Goal: Task Accomplishment & Management: Manage account settings

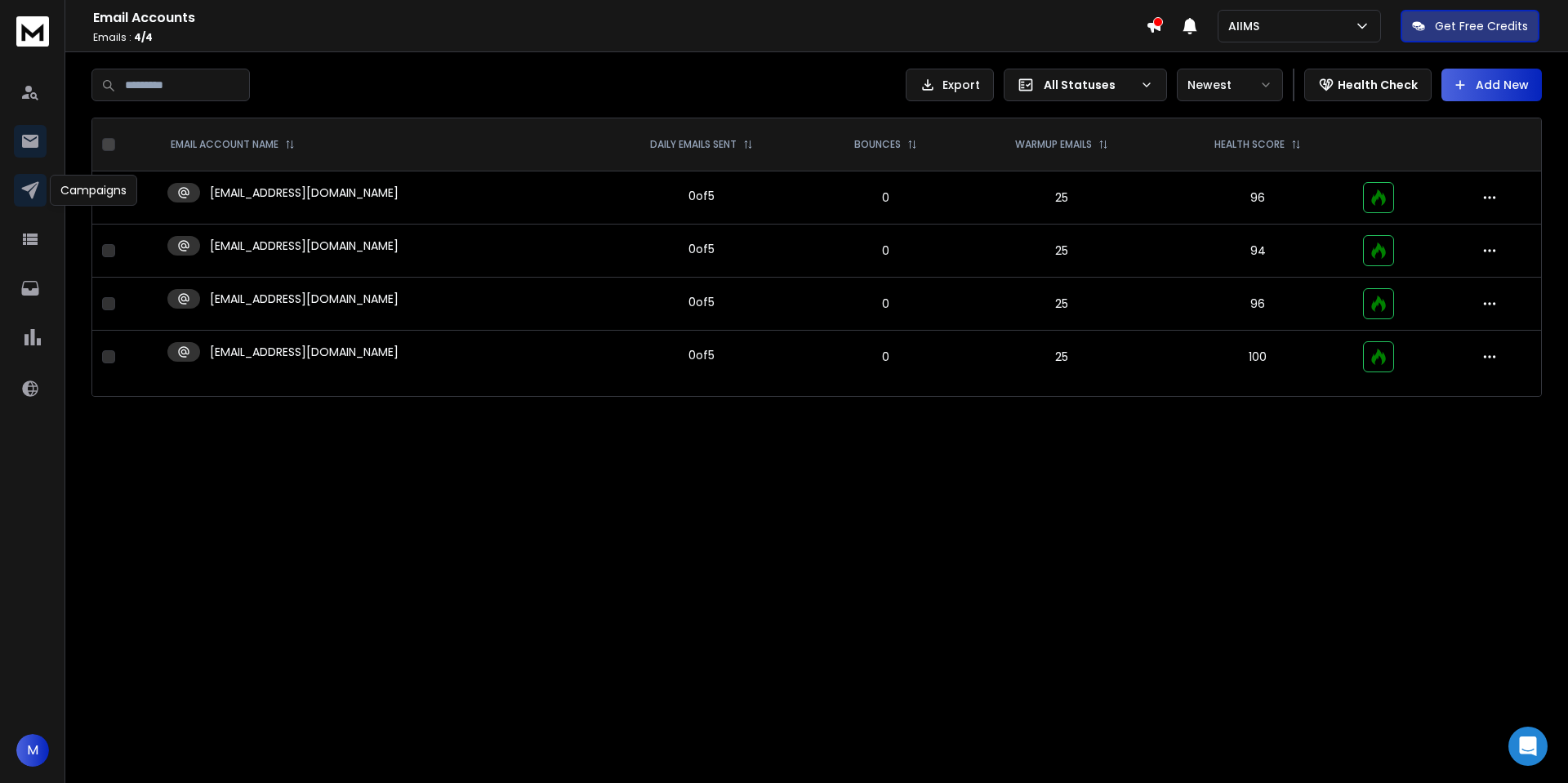
click at [33, 181] on icon at bounding box center [29, 190] width 20 height 20
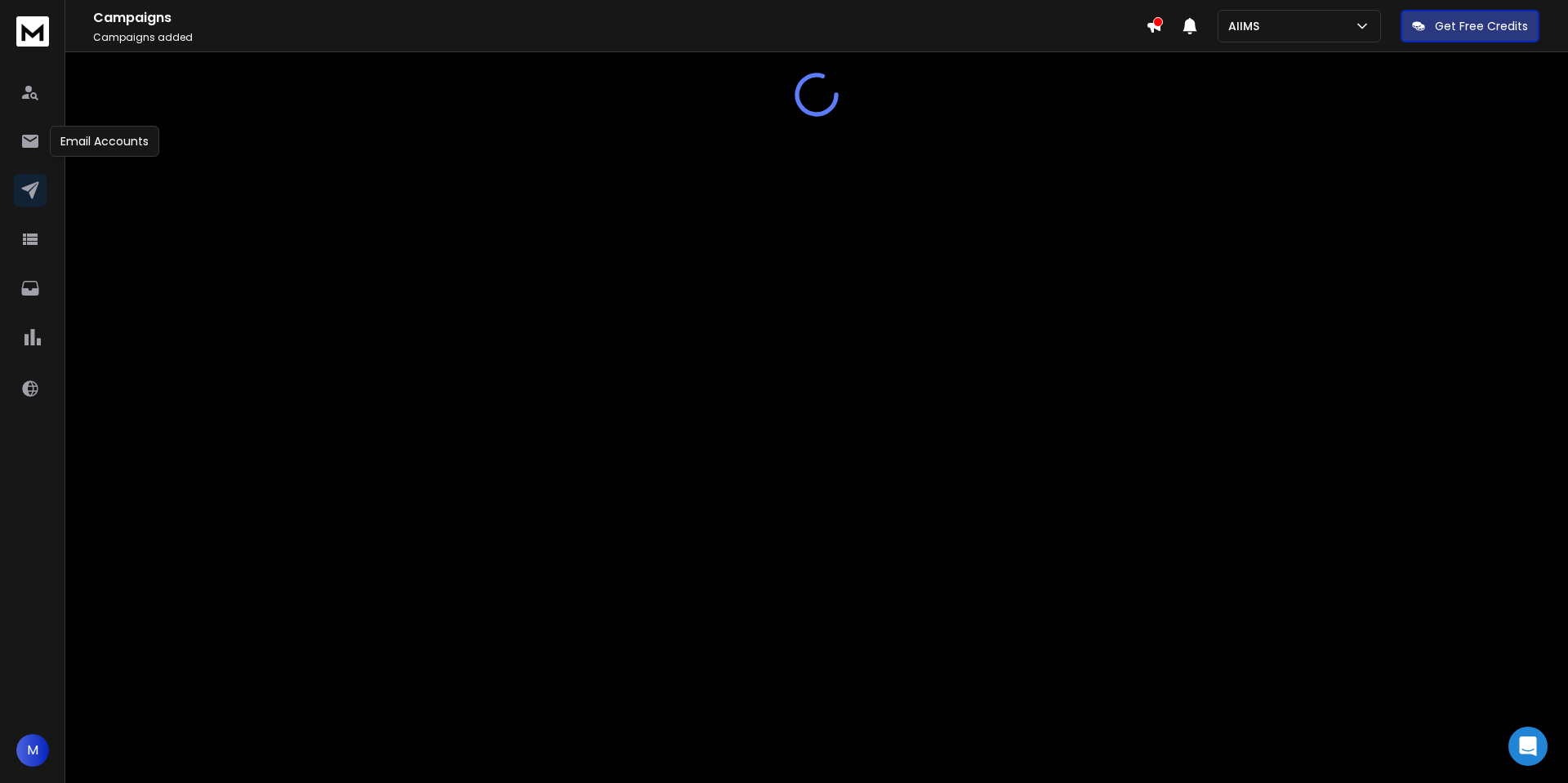
drag, startPoint x: 42, startPoint y: 137, endPoint x: 124, endPoint y: 147, distance: 82.6
click at [41, 137] on link at bounding box center [30, 141] width 32 height 32
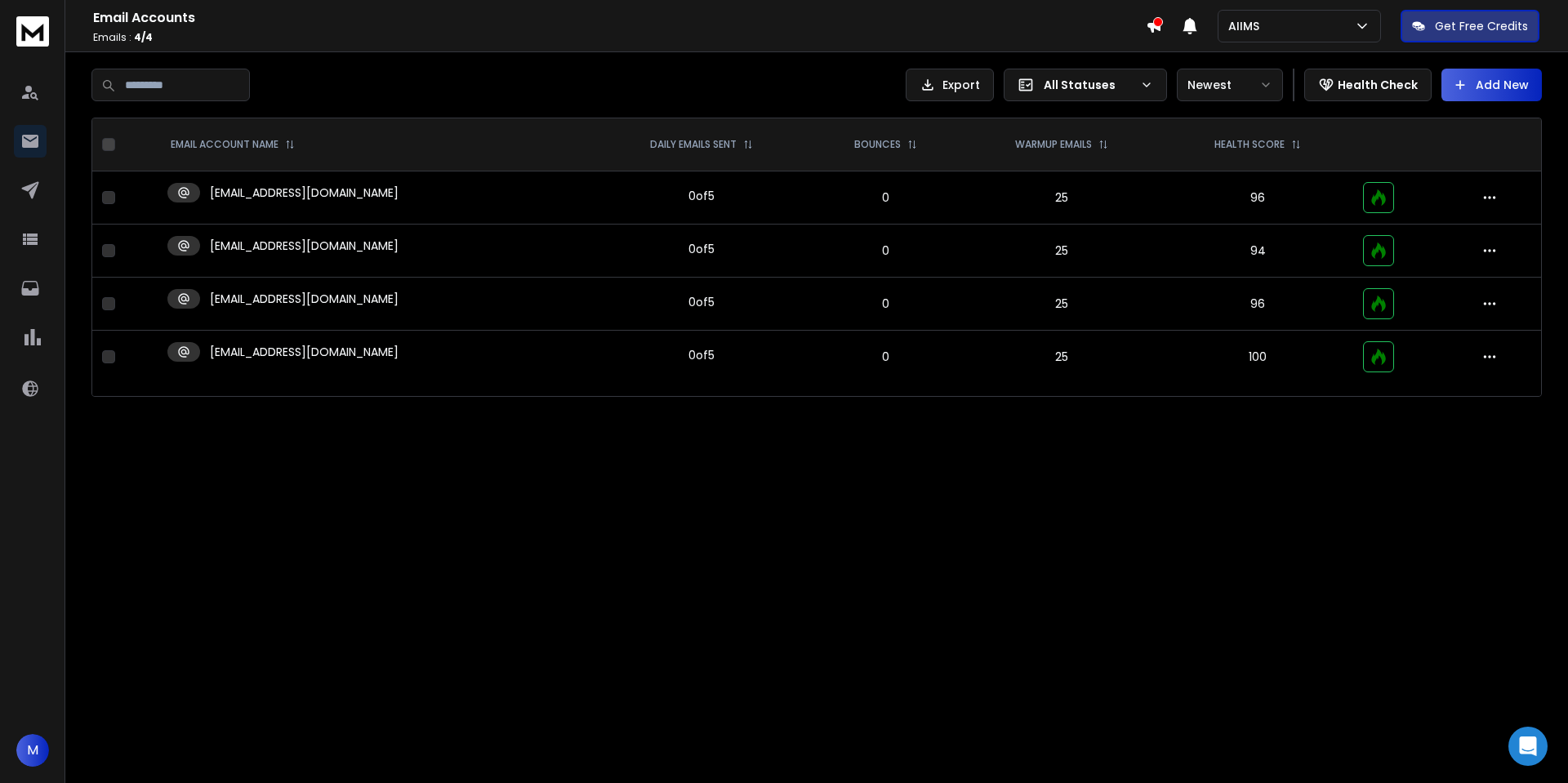
click at [1479, 87] on button "Add New" at bounding box center [1492, 85] width 101 height 32
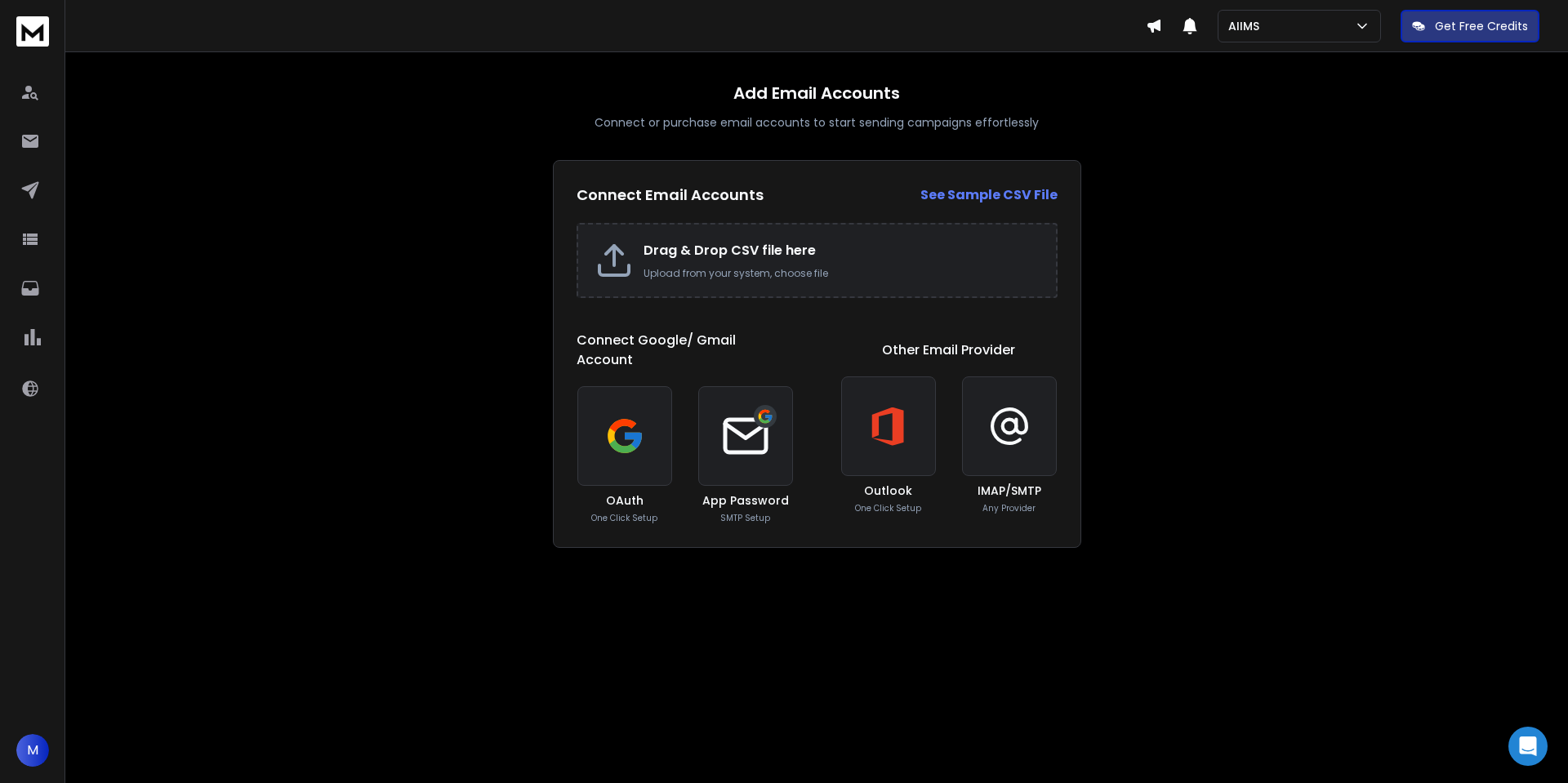
click at [1466, 78] on div "Add Email Accounts Connect or purchase email accounts to start sending campaign…" at bounding box center [784, 290] width 1568 height 580
click at [1008, 418] on icon at bounding box center [1009, 425] width 41 height 49
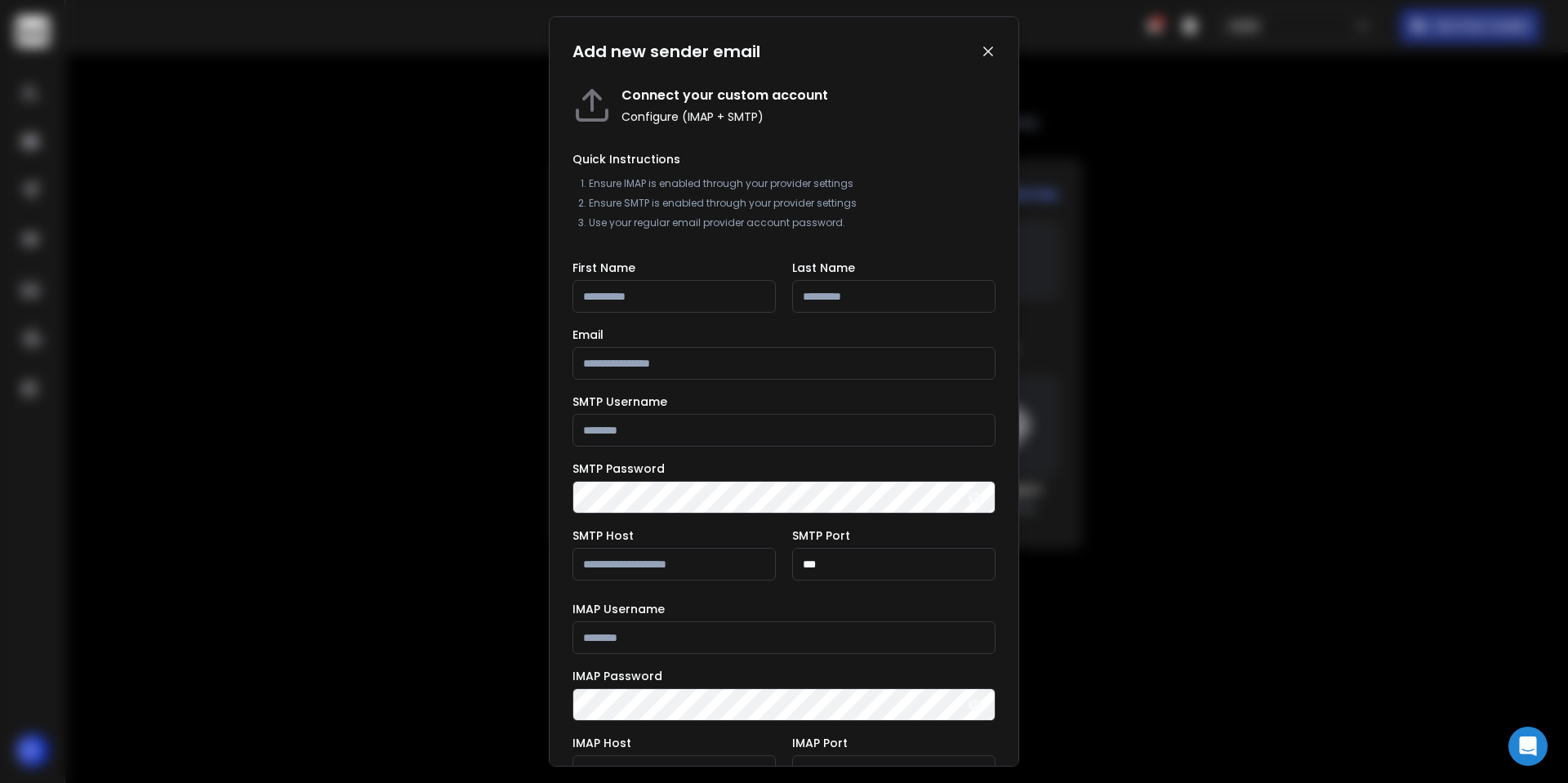
click at [668, 308] on input "text" at bounding box center [675, 296] width 204 height 32
click at [847, 213] on ul "Ensure IMAP is enabled through your provider settings Ensure SMTP is enabled th…" at bounding box center [792, 203] width 406 height 52
click at [713, 279] on div "First Name" at bounding box center [675, 286] width 204 height 50
click at [723, 284] on input "text" at bounding box center [675, 296] width 204 height 32
click at [696, 296] on input "text" at bounding box center [675, 296] width 204 height 32
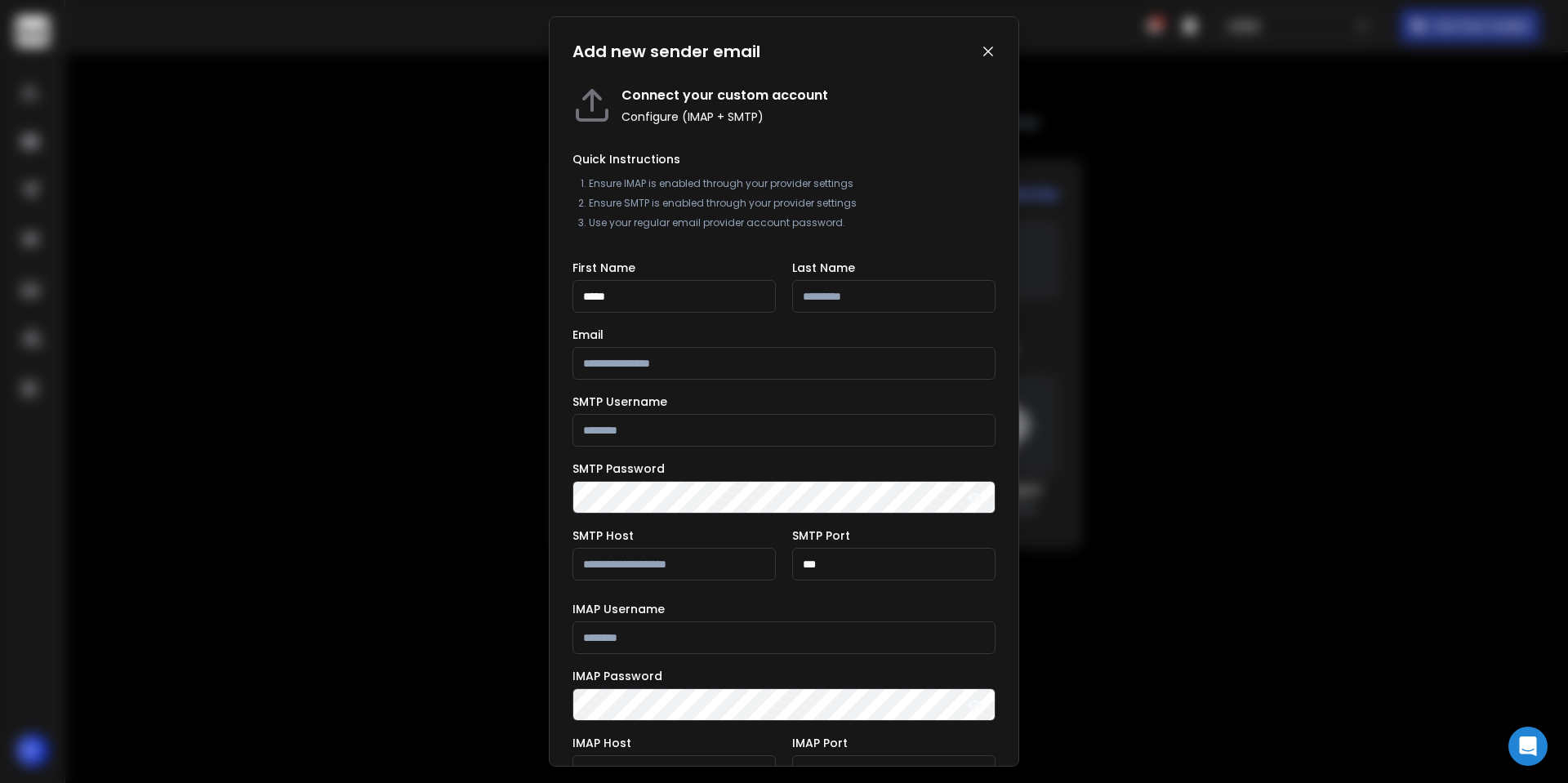
type input "*****"
type input "****"
click at [744, 347] on input "email" at bounding box center [784, 363] width 423 height 32
paste input "**********"
type input "**********"
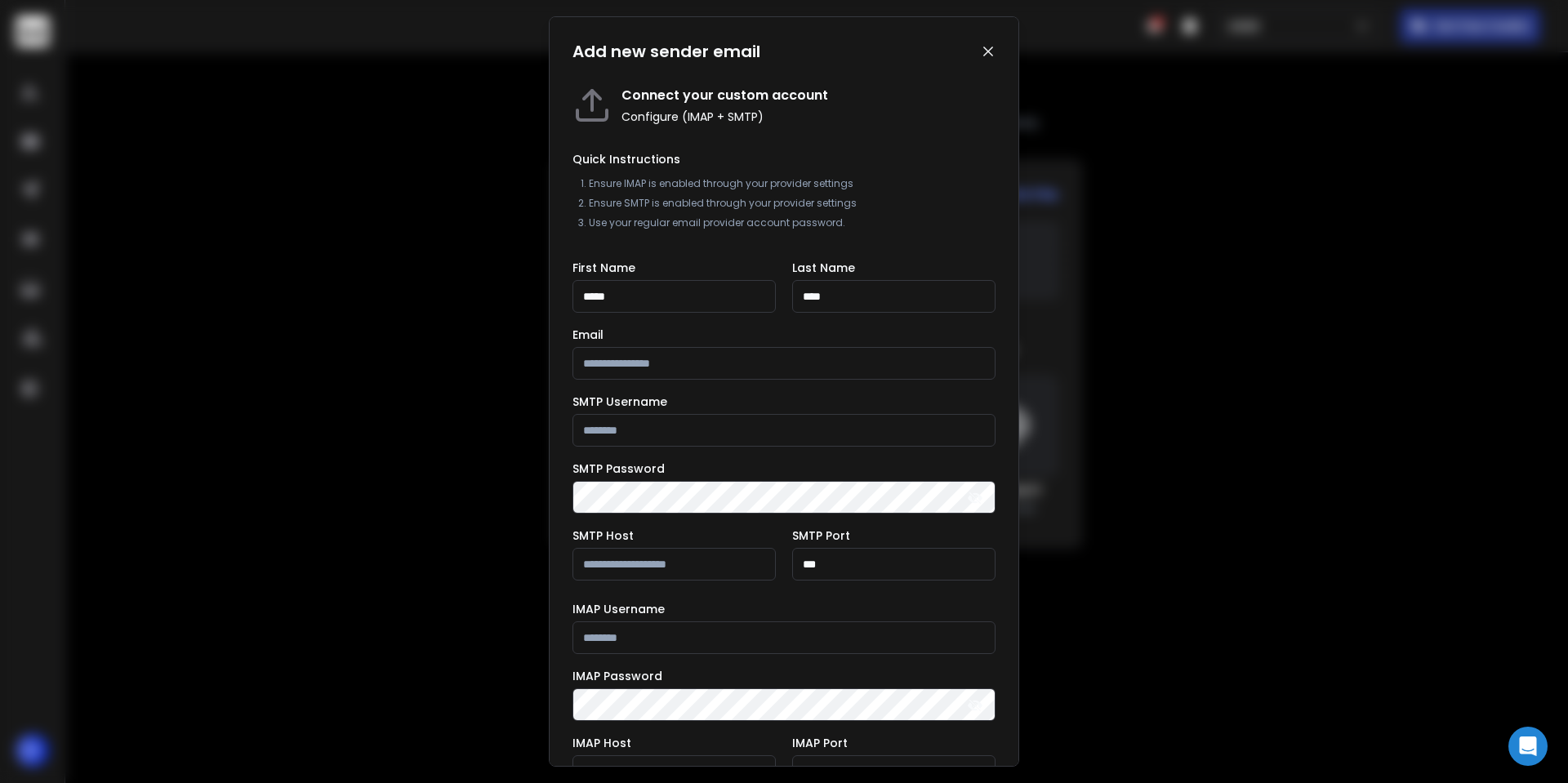
click at [182, 478] on div "Add new sender email Connect your custom account Configure (IMAP + SMTP) Quick …" at bounding box center [784, 391] width 1568 height 783
click at [465, 287] on div "Add new sender email Connect your custom account Configure (IMAP + SMTP) Quick …" at bounding box center [784, 391] width 1568 height 783
click at [987, 49] on icon at bounding box center [988, 51] width 10 height 10
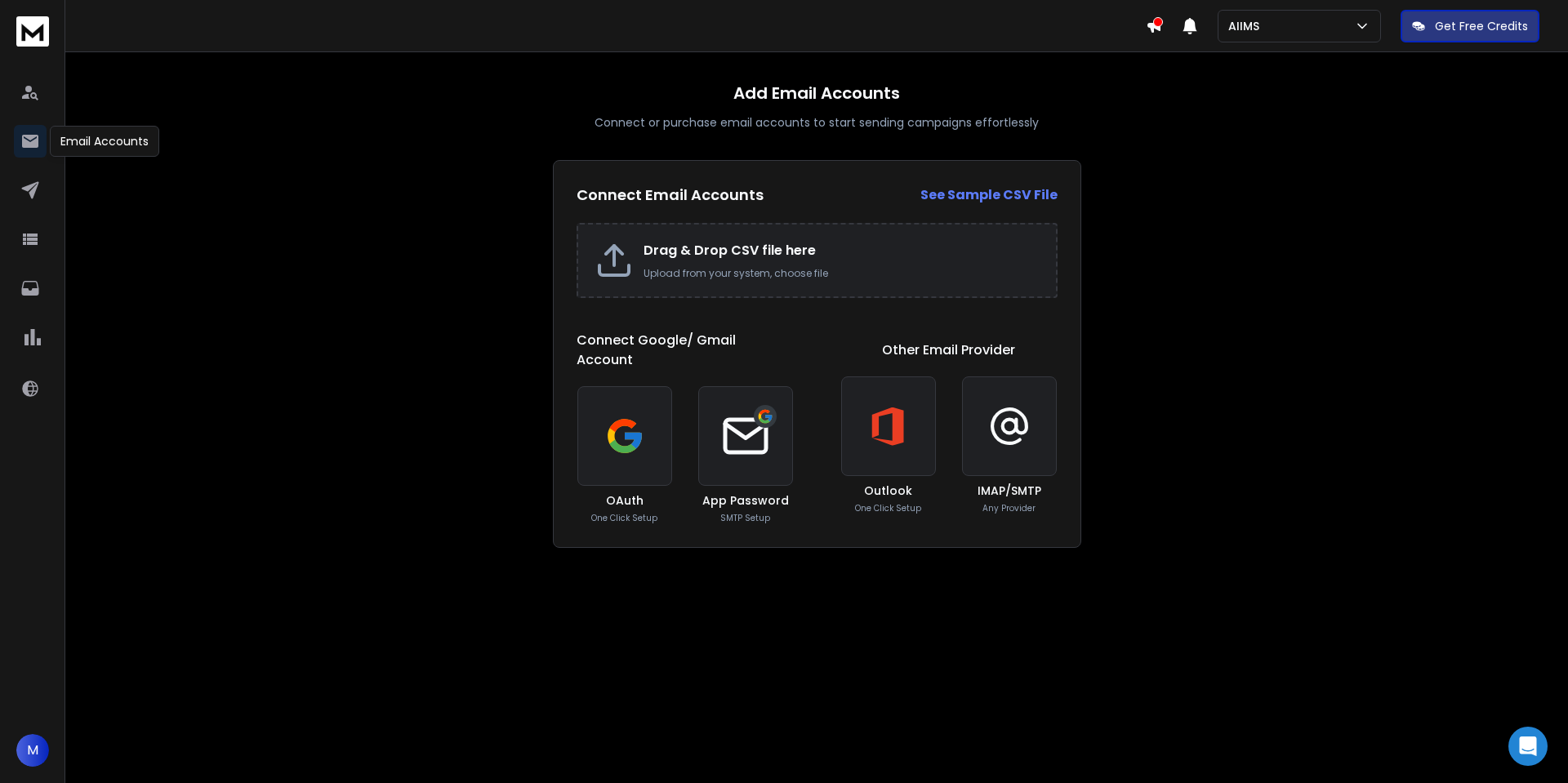
click at [31, 140] on icon at bounding box center [29, 141] width 20 height 20
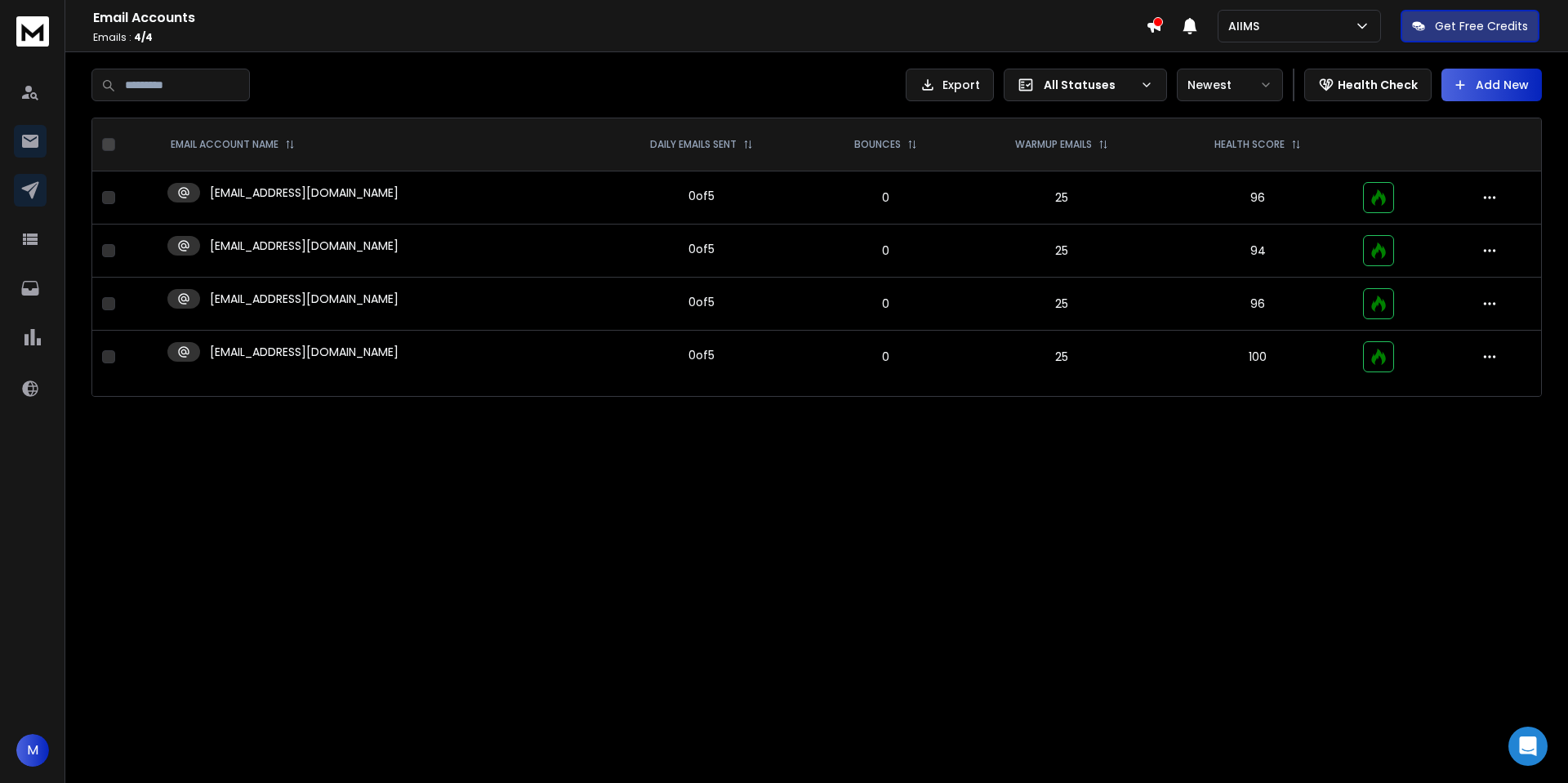
click at [38, 185] on icon at bounding box center [29, 190] width 20 height 20
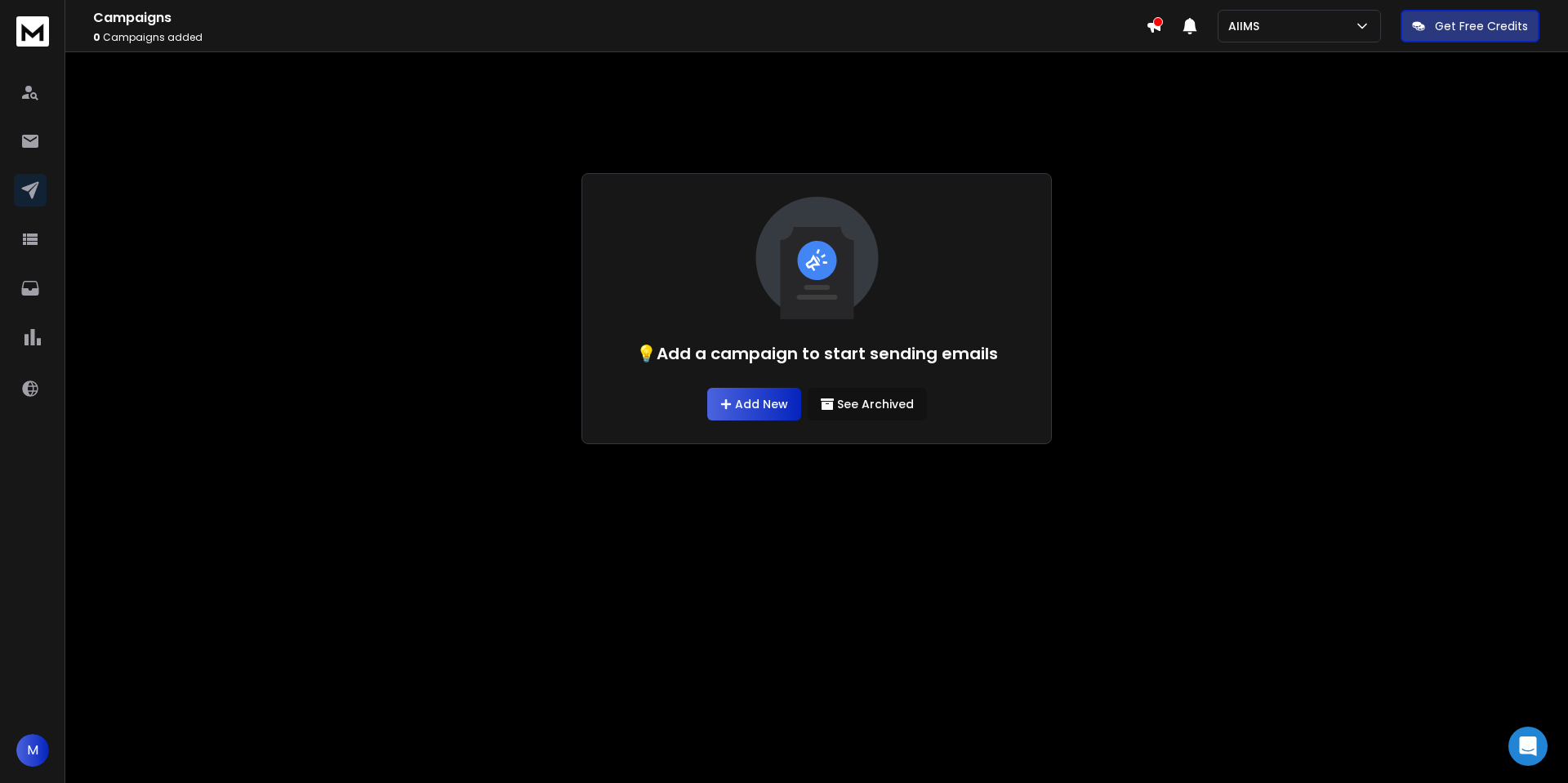
click at [55, 9] on div "M" at bounding box center [32, 391] width 66 height 783
click at [39, 27] on img at bounding box center [32, 31] width 32 height 30
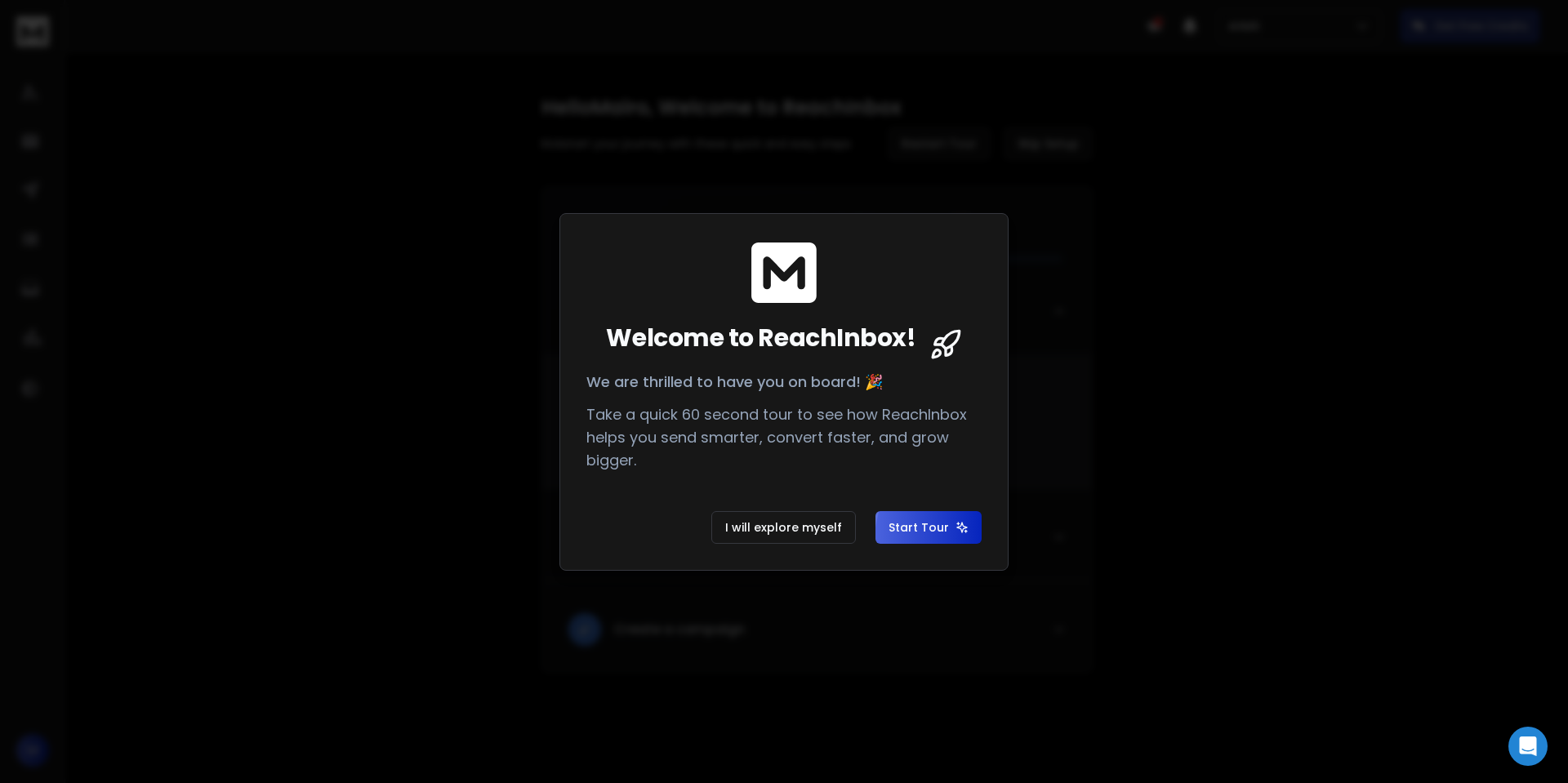
click at [35, 176] on div at bounding box center [784, 391] width 1568 height 783
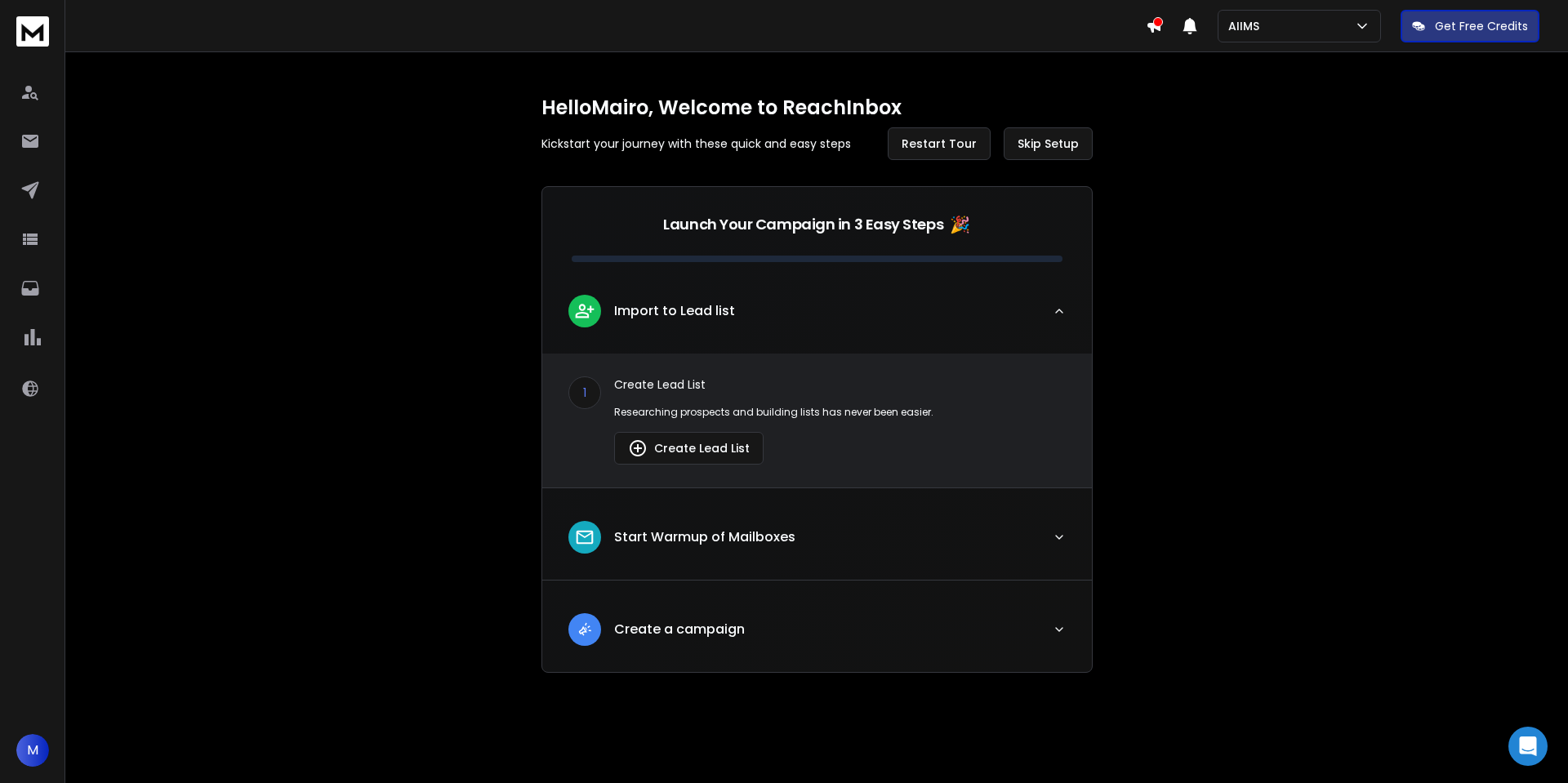
click at [49, 129] on div at bounding box center [32, 144] width 37 height 39
click at [42, 130] on link at bounding box center [30, 141] width 32 height 32
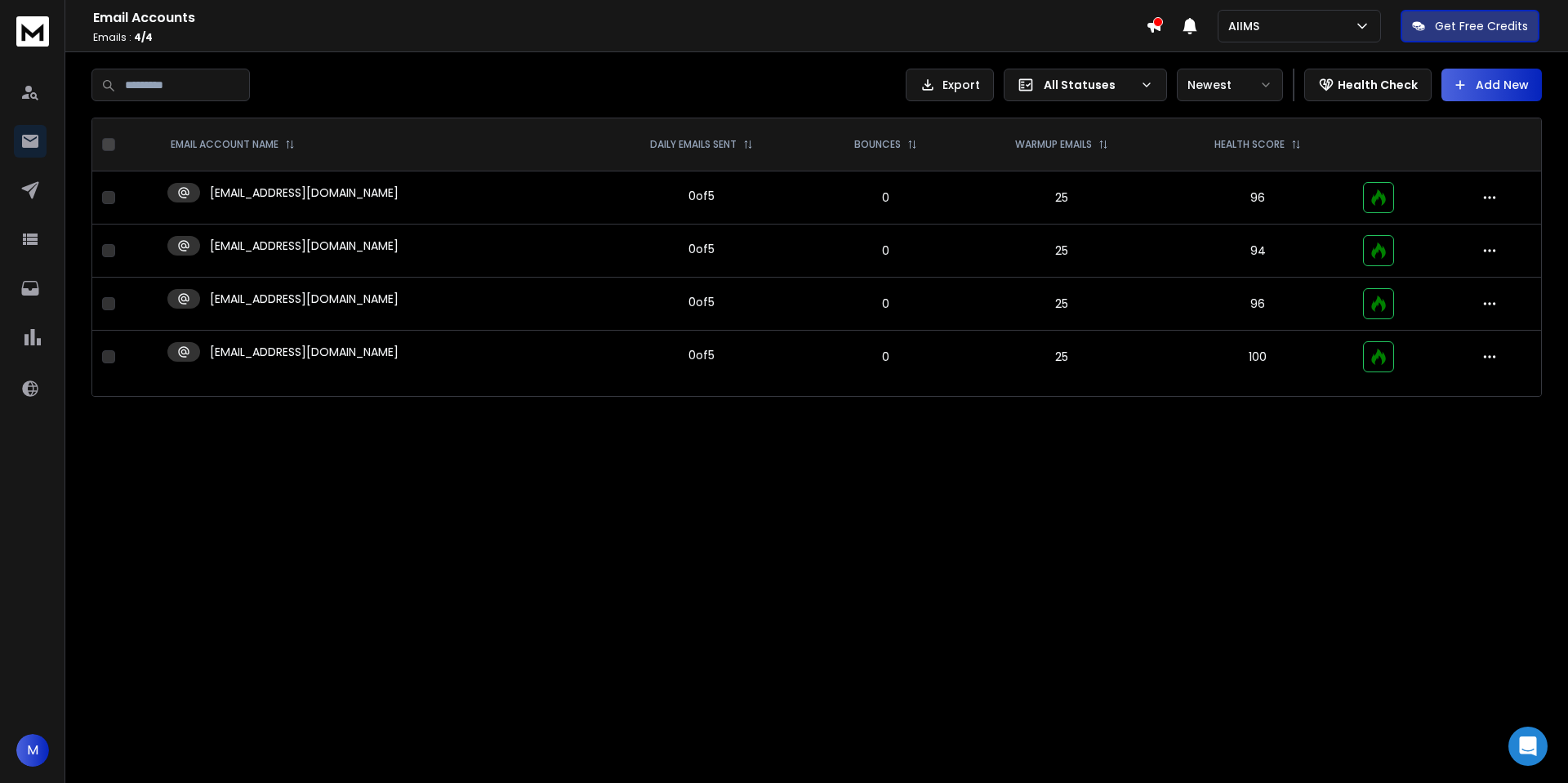
click at [1495, 87] on button "Add New" at bounding box center [1492, 85] width 101 height 32
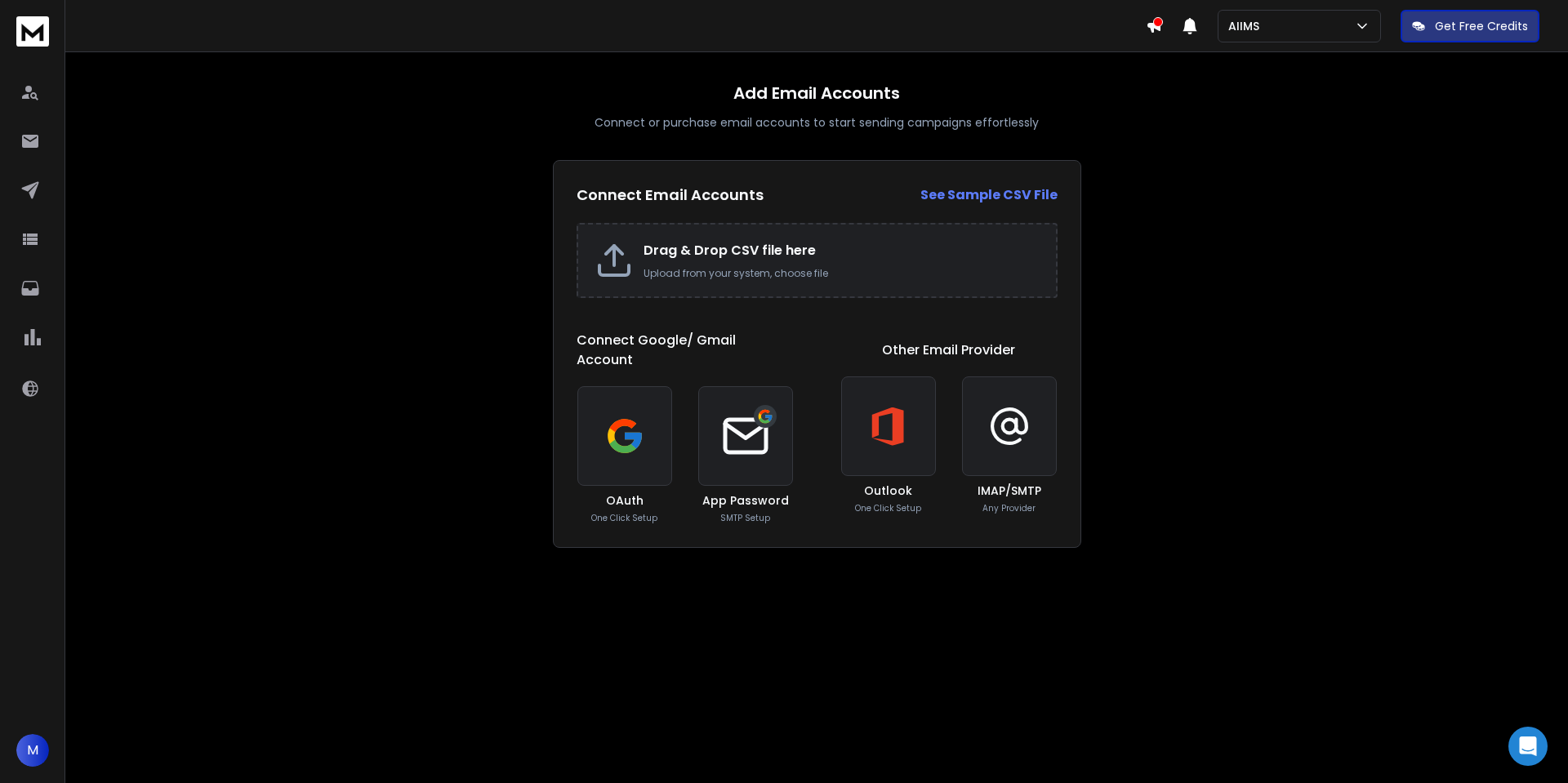
click at [762, 440] on div at bounding box center [746, 436] width 95 height 100
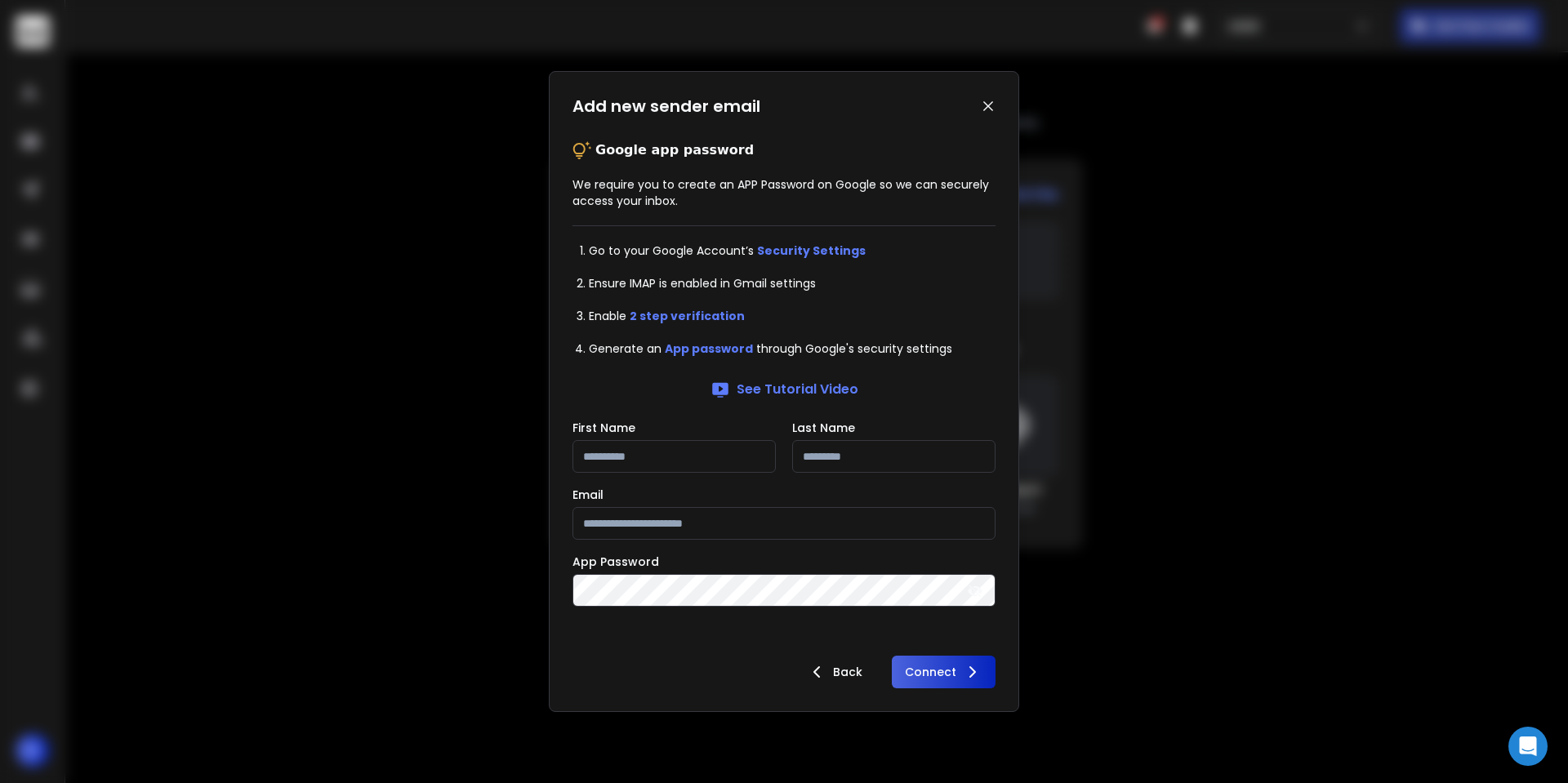
click at [994, 89] on div "Add new sender email Google app password We require you to create an APP Passwo…" at bounding box center [784, 392] width 470 height 641
click at [988, 105] on icon at bounding box center [988, 106] width 10 height 10
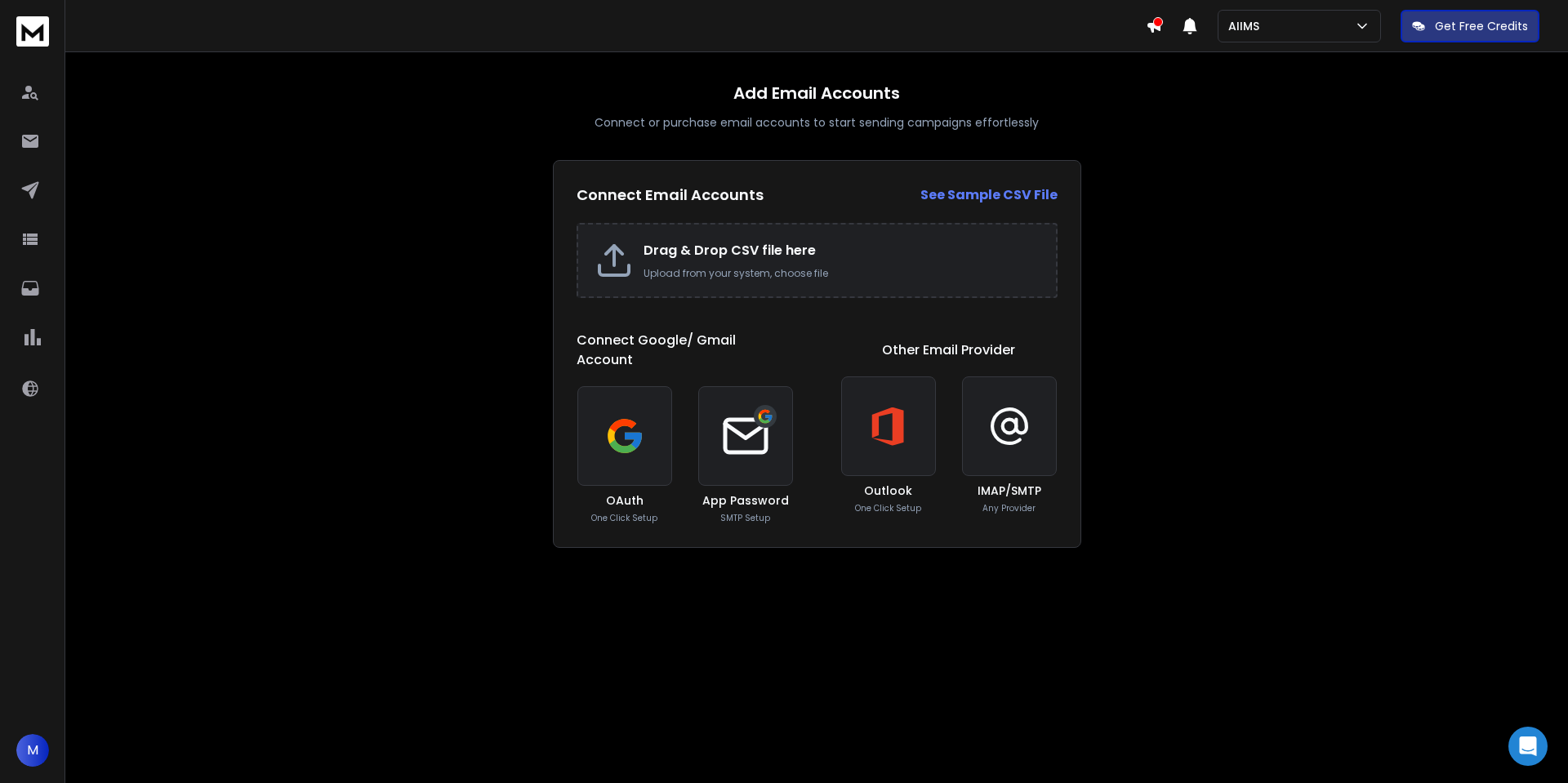
click at [1016, 502] on p "Any Provider" at bounding box center [1009, 508] width 53 height 12
click at [1031, 442] on div at bounding box center [1009, 426] width 95 height 100
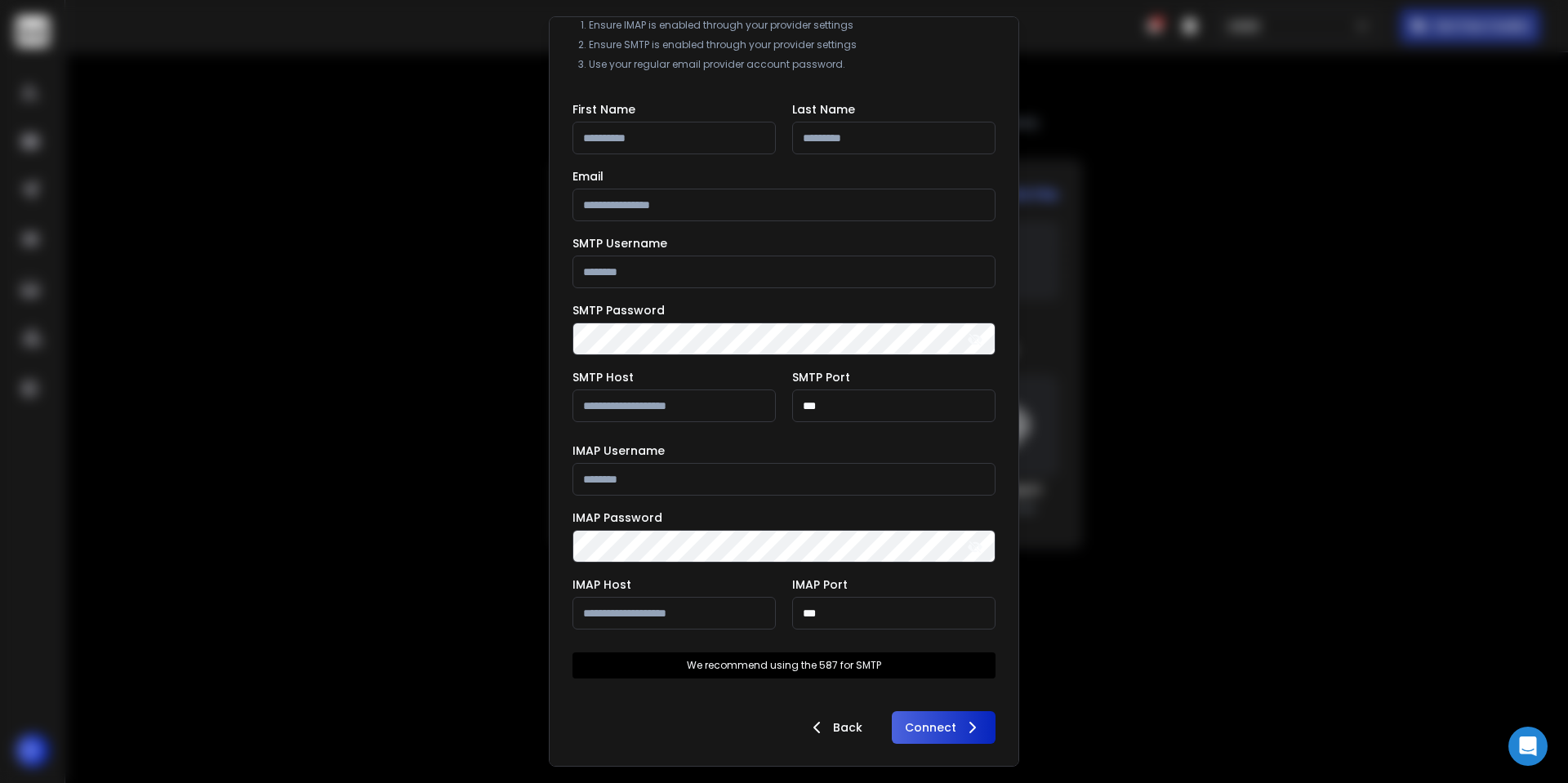
scroll to position [159, 0]
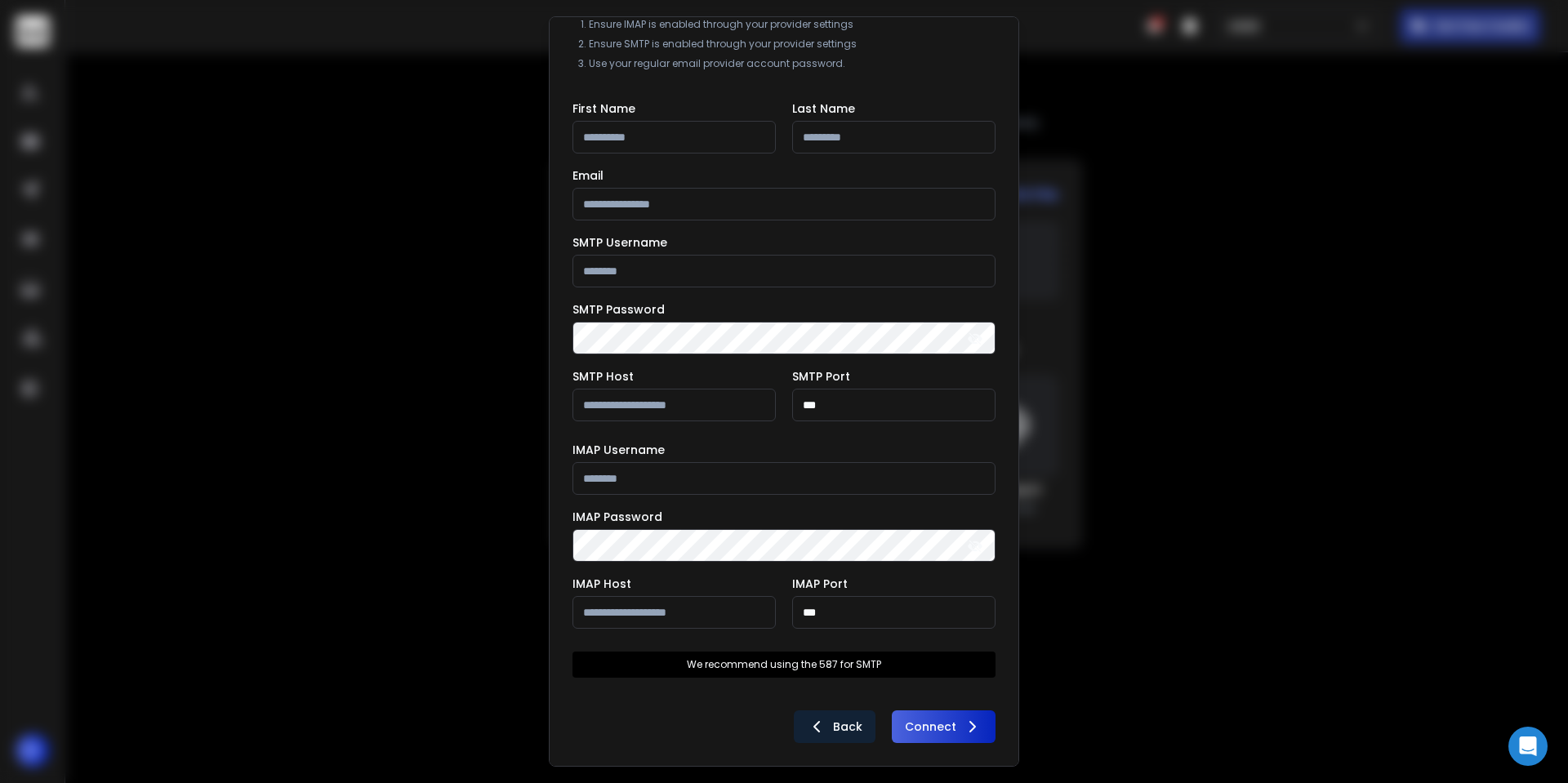
click at [818, 734] on icon "button" at bounding box center [816, 726] width 20 height 20
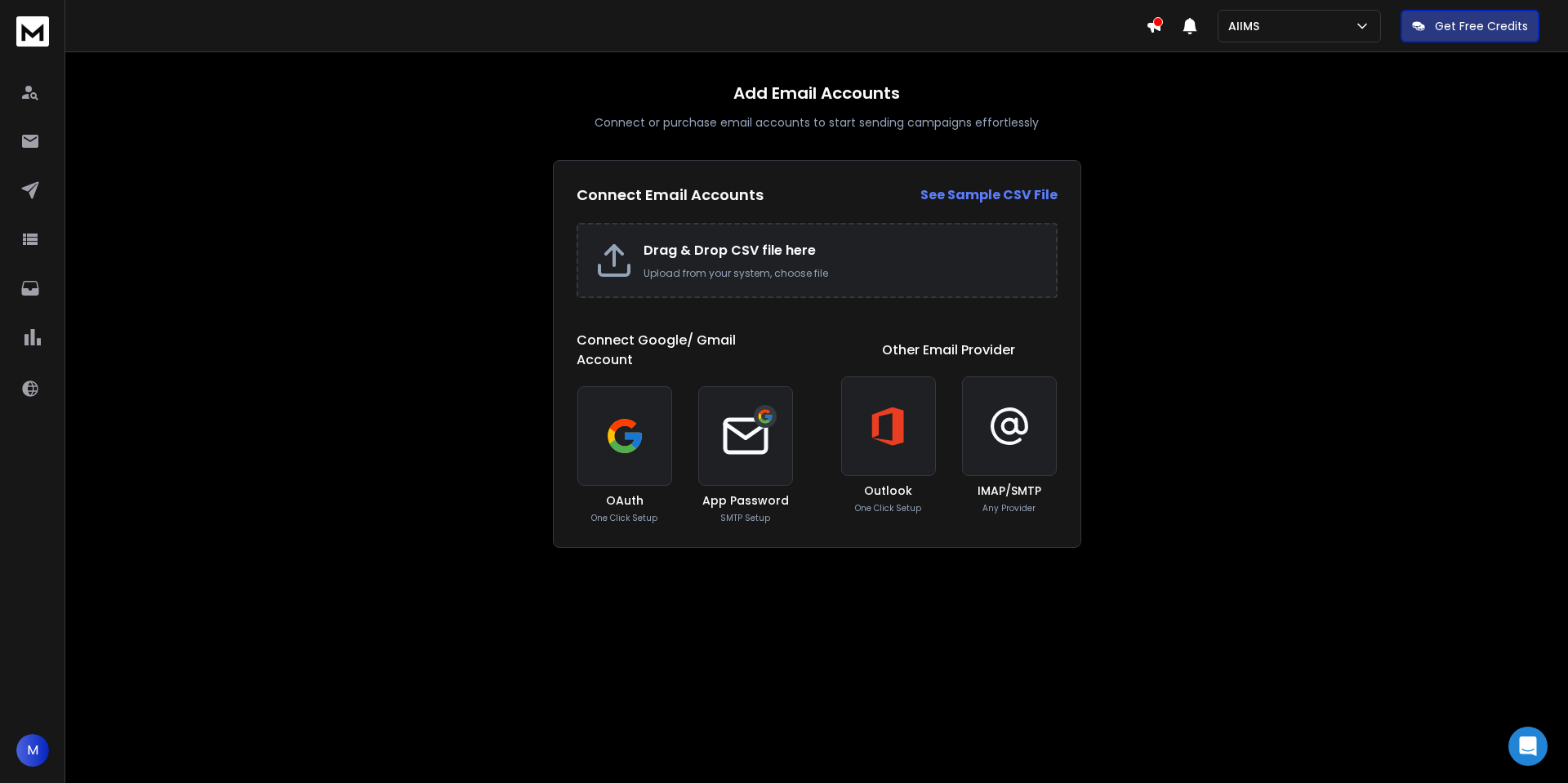
click at [723, 445] on div at bounding box center [746, 436] width 95 height 100
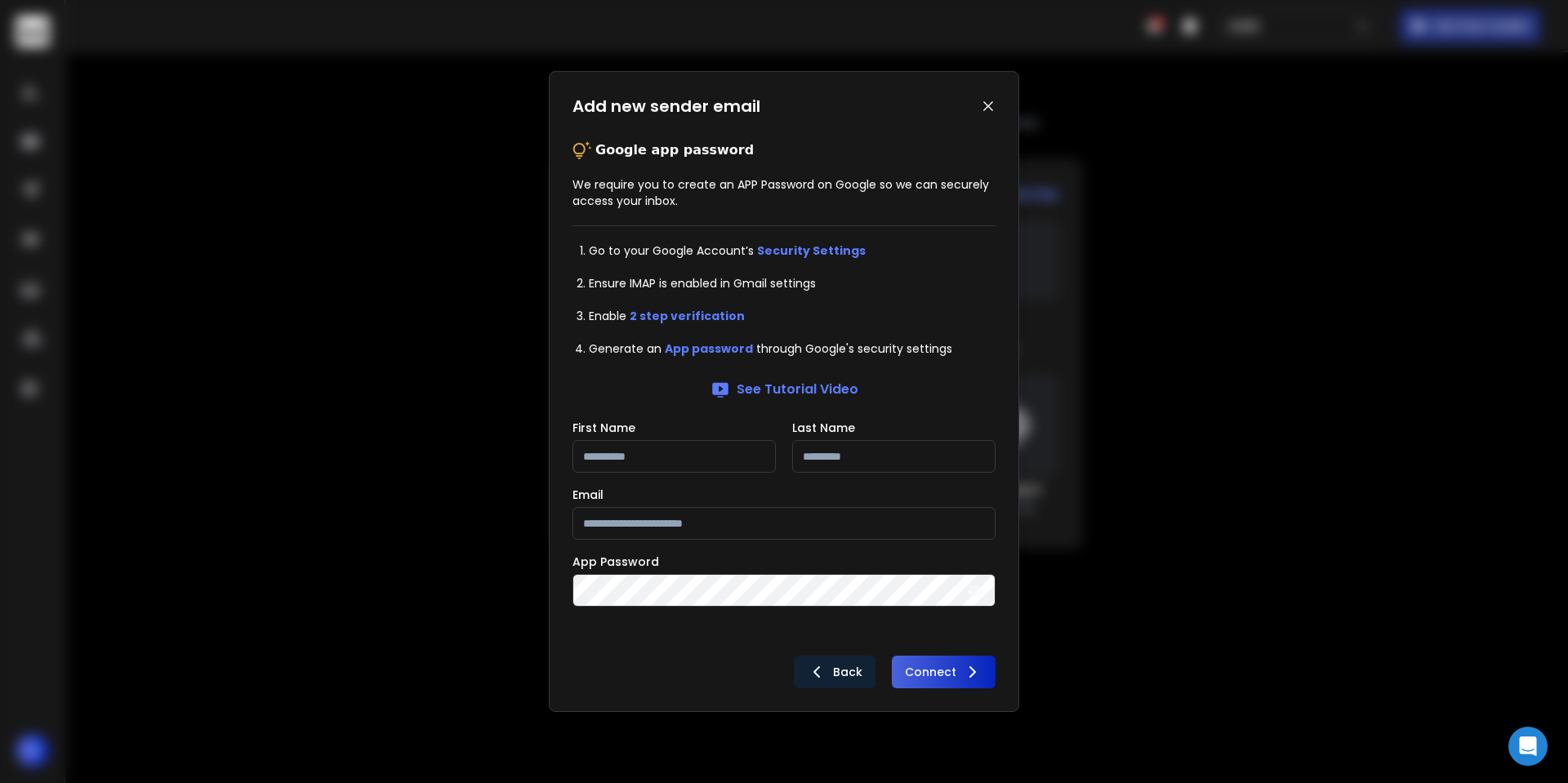
click at [817, 673] on icon "button" at bounding box center [816, 672] width 5 height 10
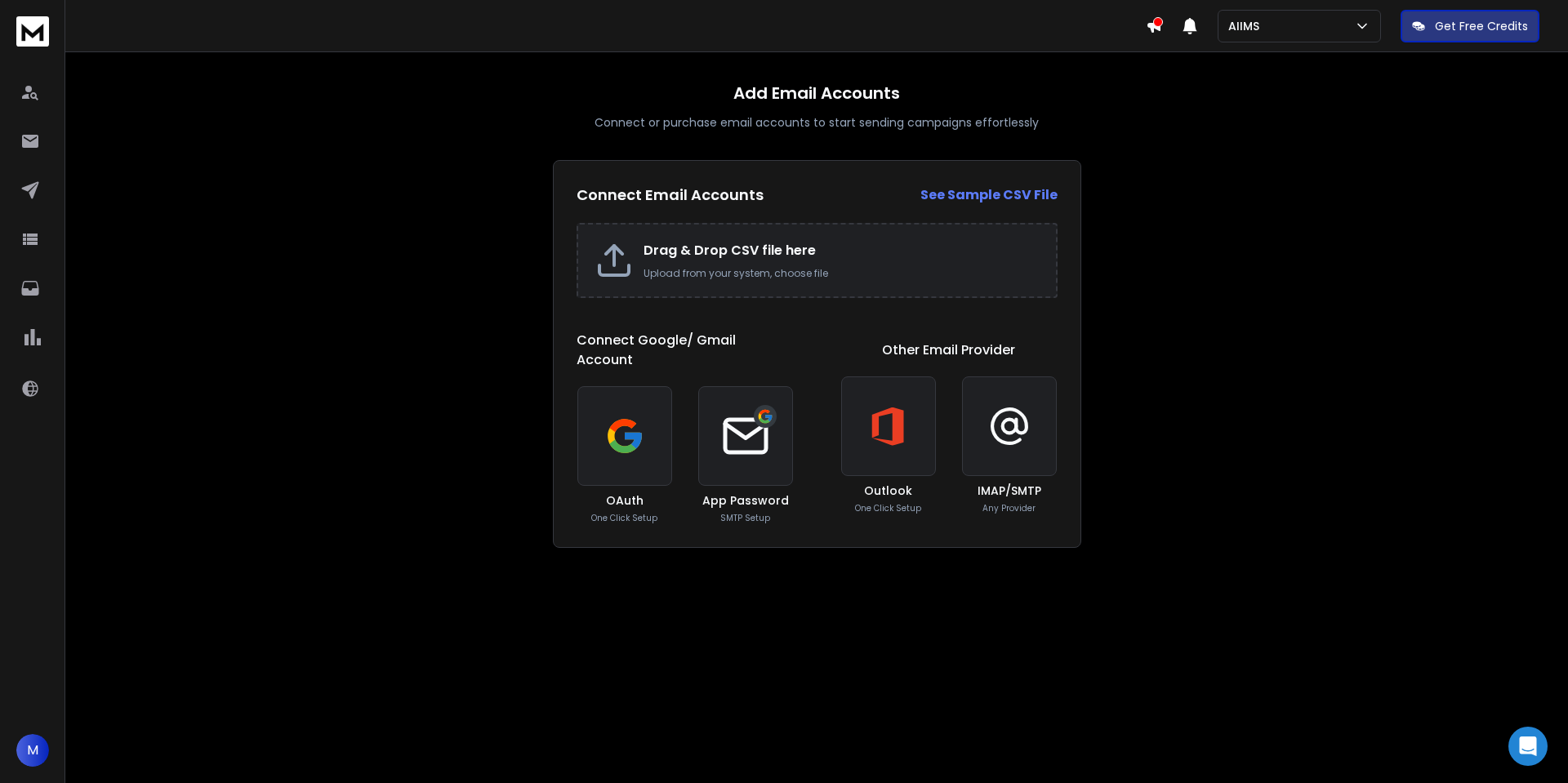
click at [716, 412] on div at bounding box center [746, 436] width 95 height 100
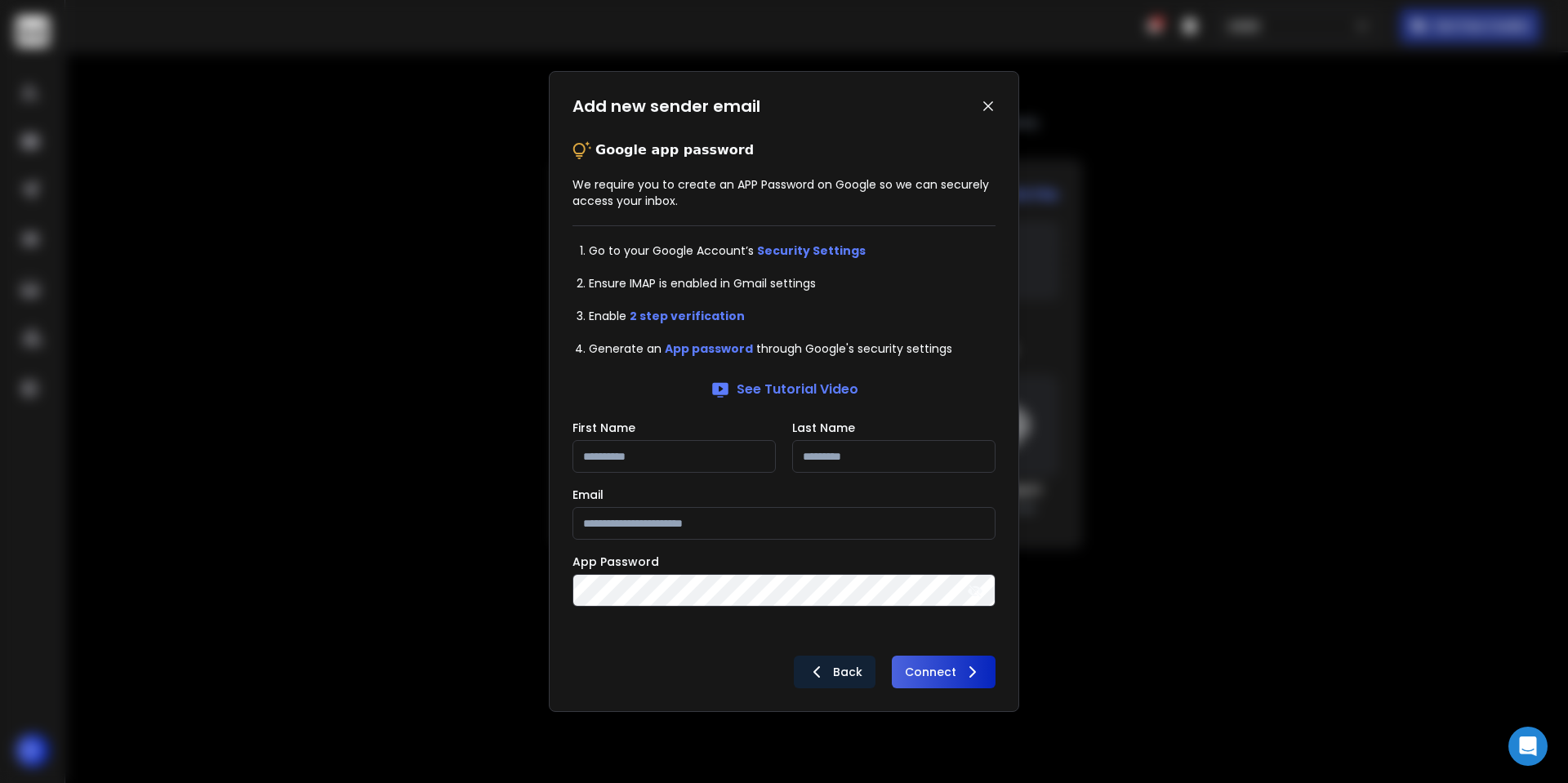
click at [824, 676] on icon "button" at bounding box center [816, 672] width 20 height 20
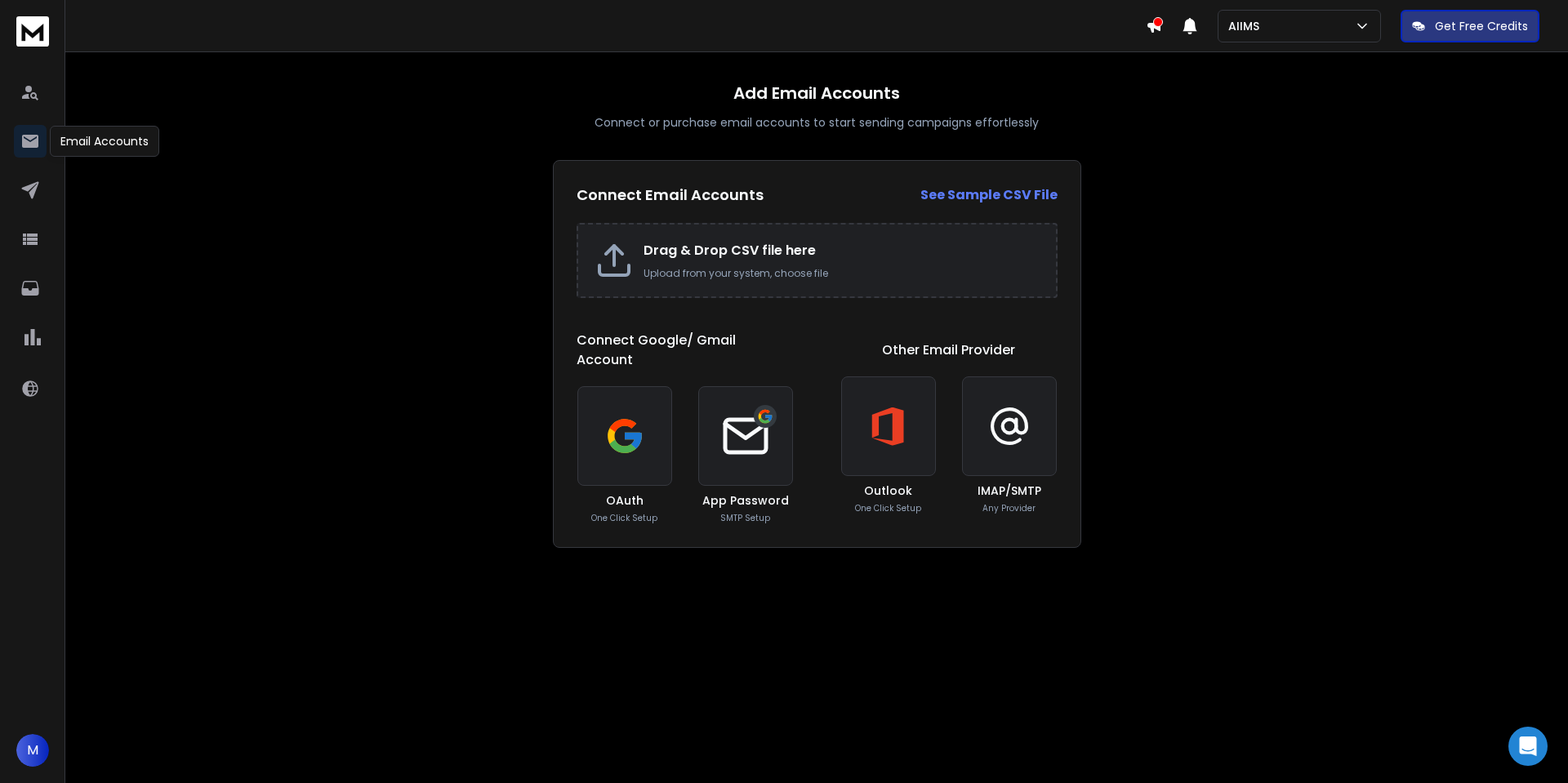
click at [34, 147] on icon at bounding box center [29, 142] width 16 height 13
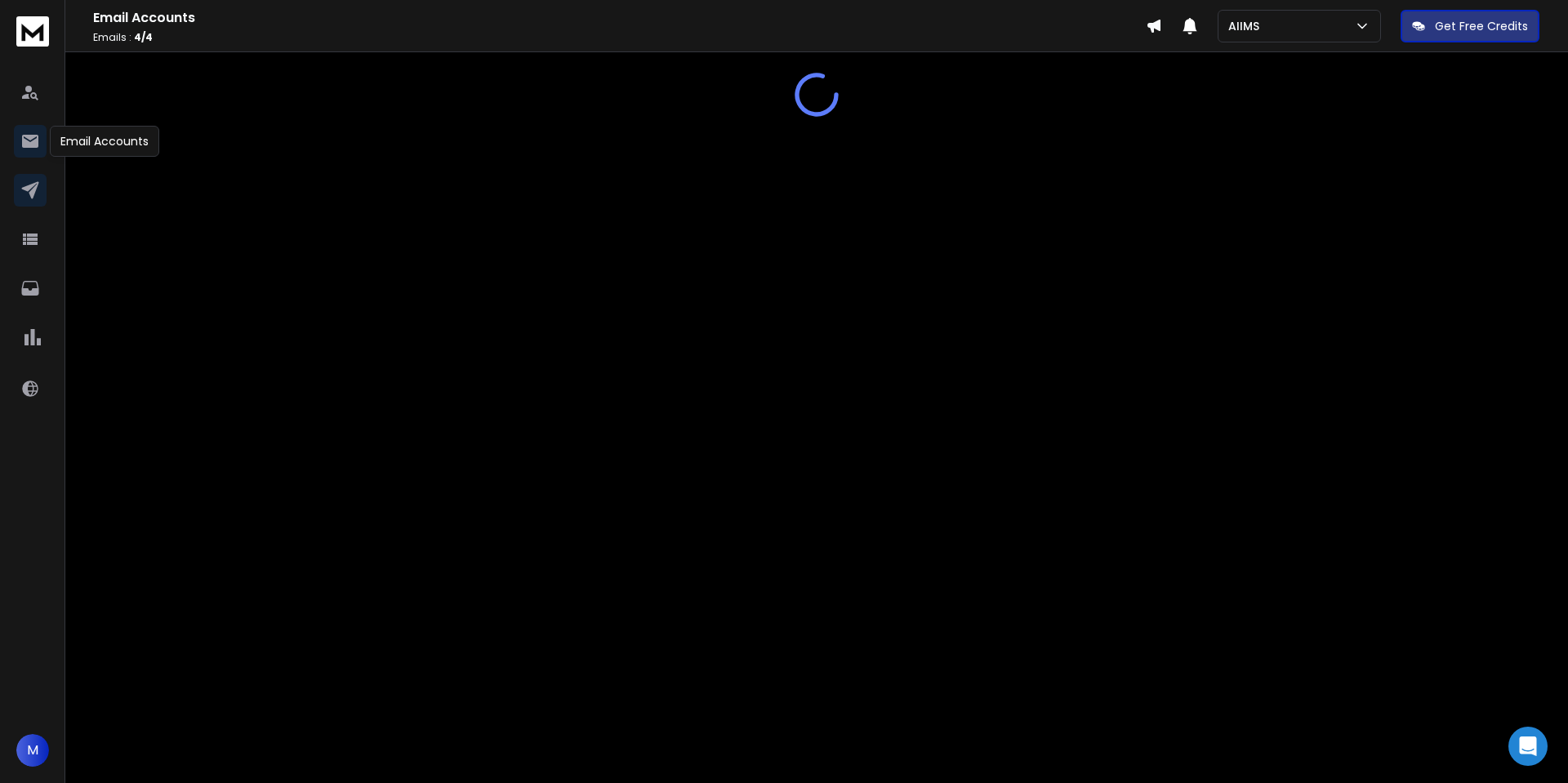
click at [21, 193] on icon at bounding box center [29, 190] width 20 height 20
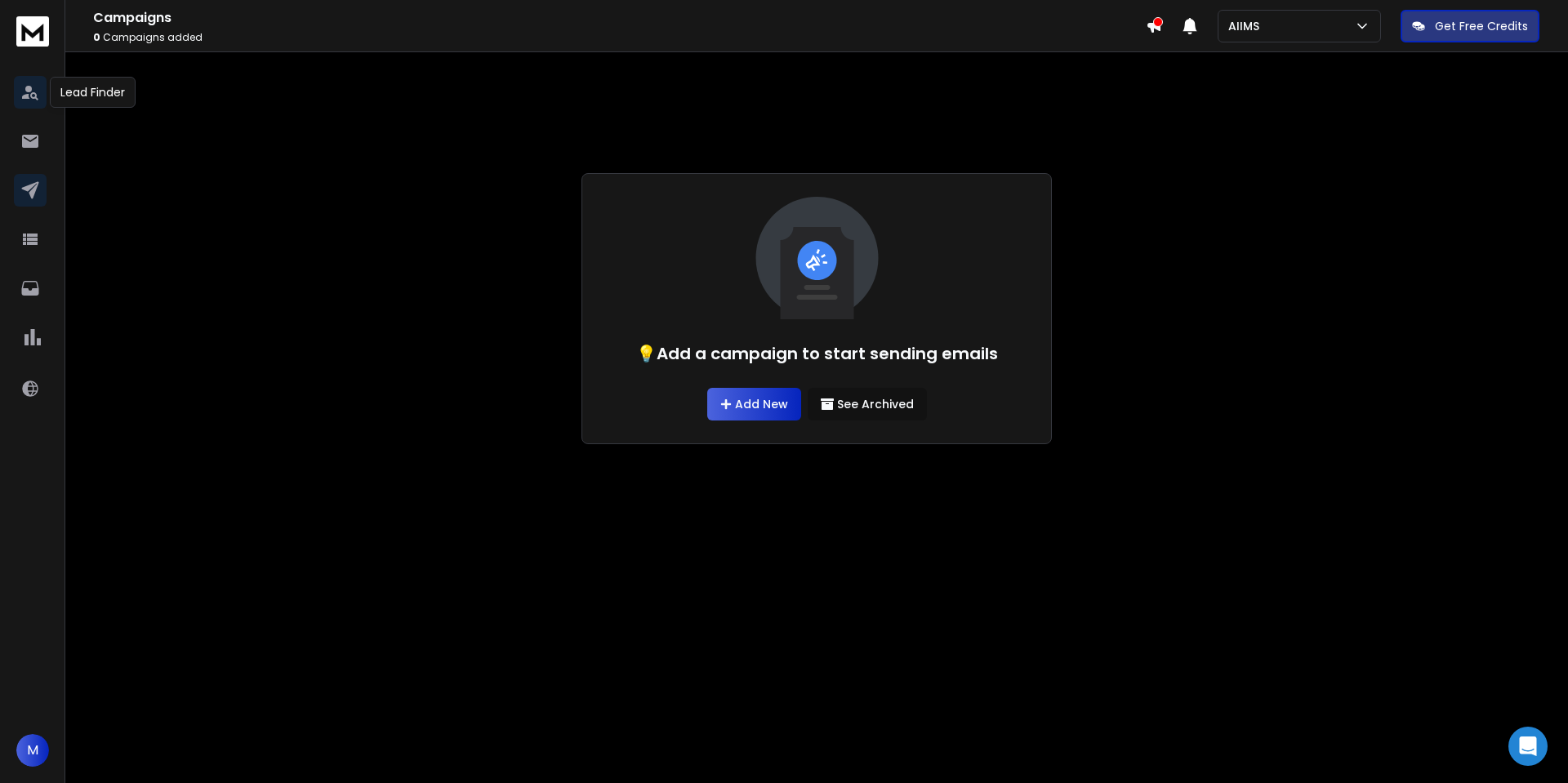
click at [29, 93] on icon at bounding box center [29, 92] width 20 height 20
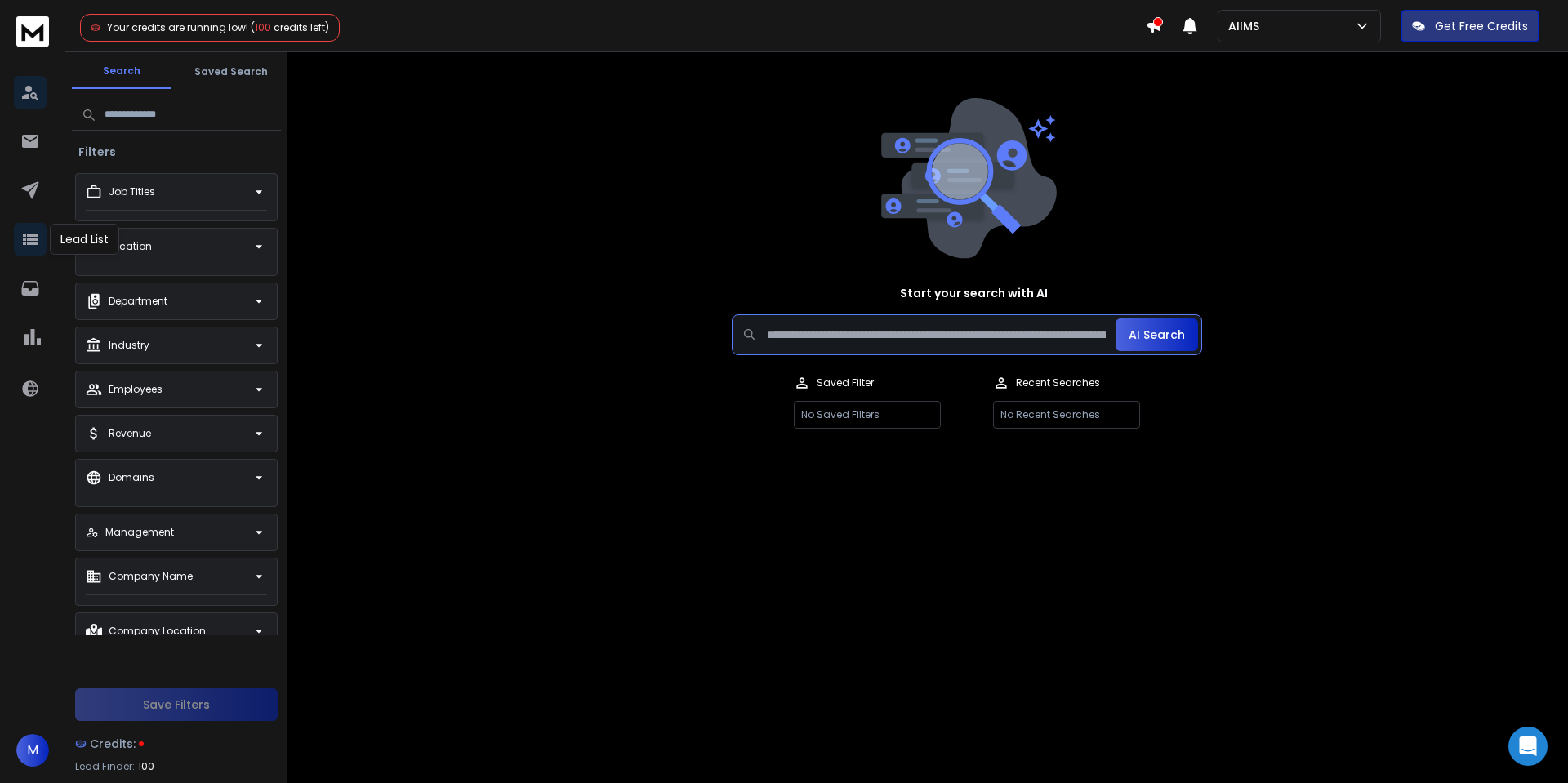
click at [46, 245] on body "Your warmest leads are on your site – Turn visits into conversations Reach Out …" at bounding box center [784, 391] width 1568 height 783
click at [40, 285] on link at bounding box center [30, 288] width 32 height 32
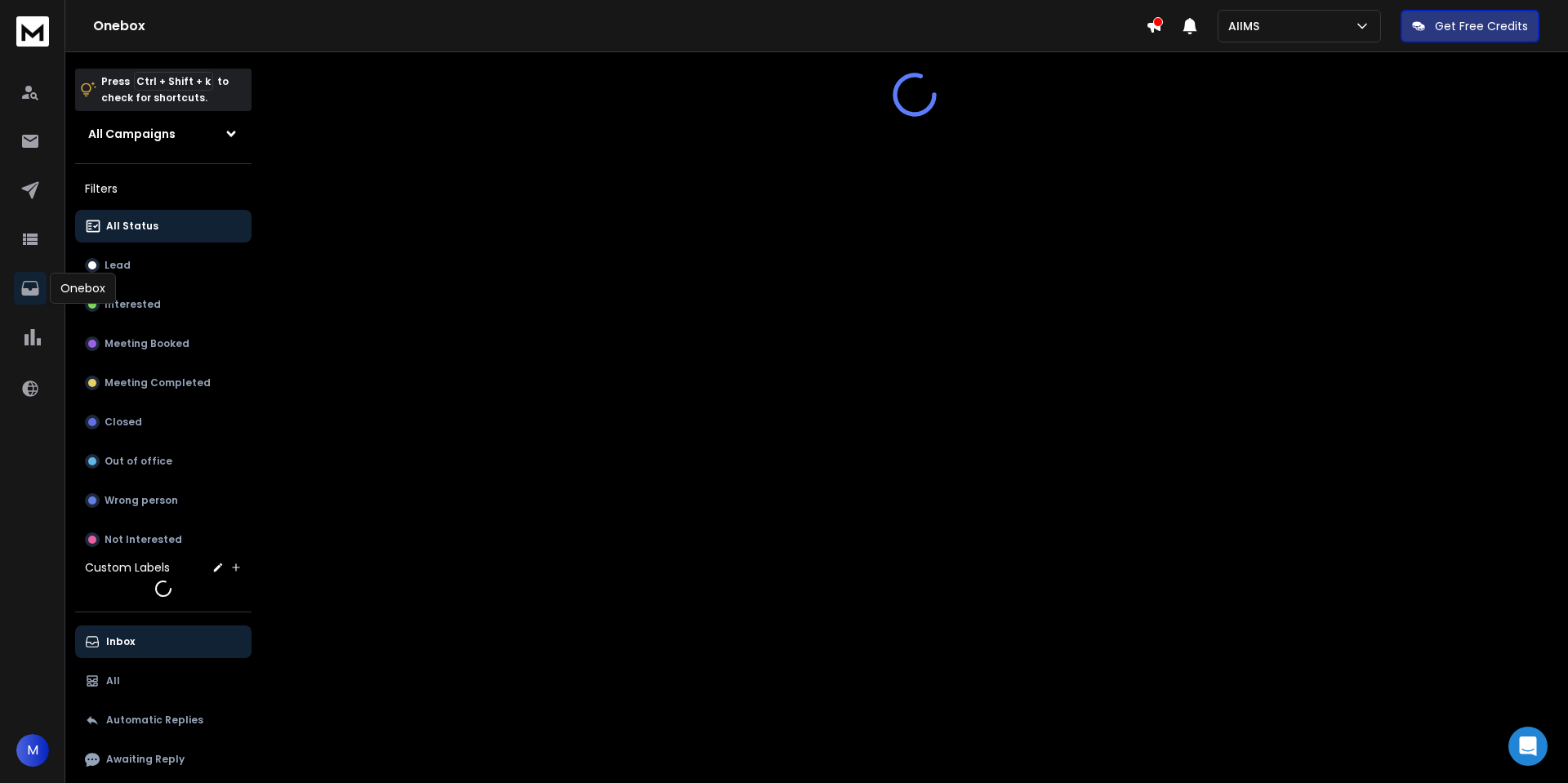
click at [38, 165] on div at bounding box center [32, 239] width 37 height 345
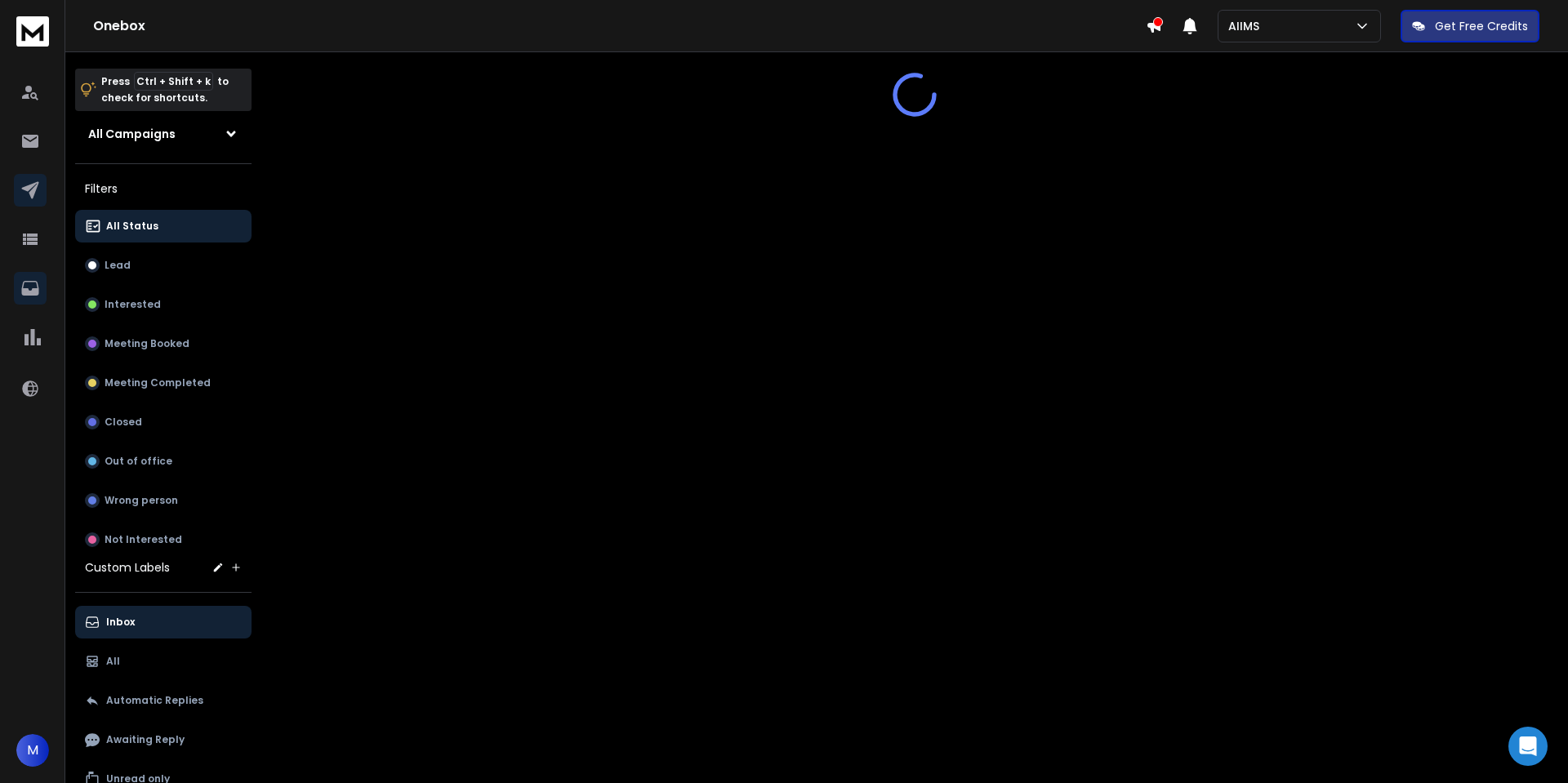
click at [36, 186] on icon at bounding box center [29, 190] width 17 height 17
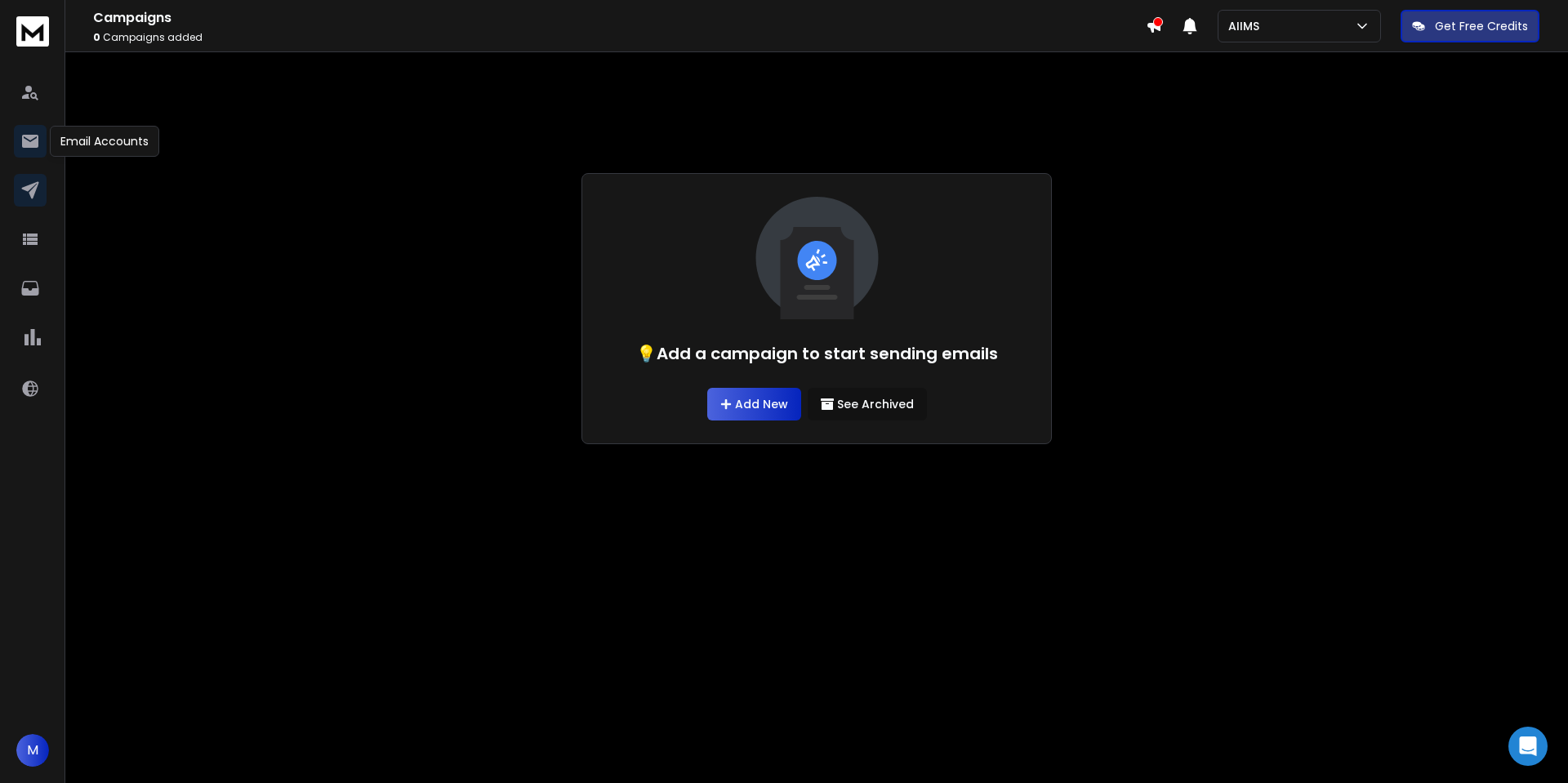
click at [34, 147] on icon at bounding box center [29, 142] width 16 height 13
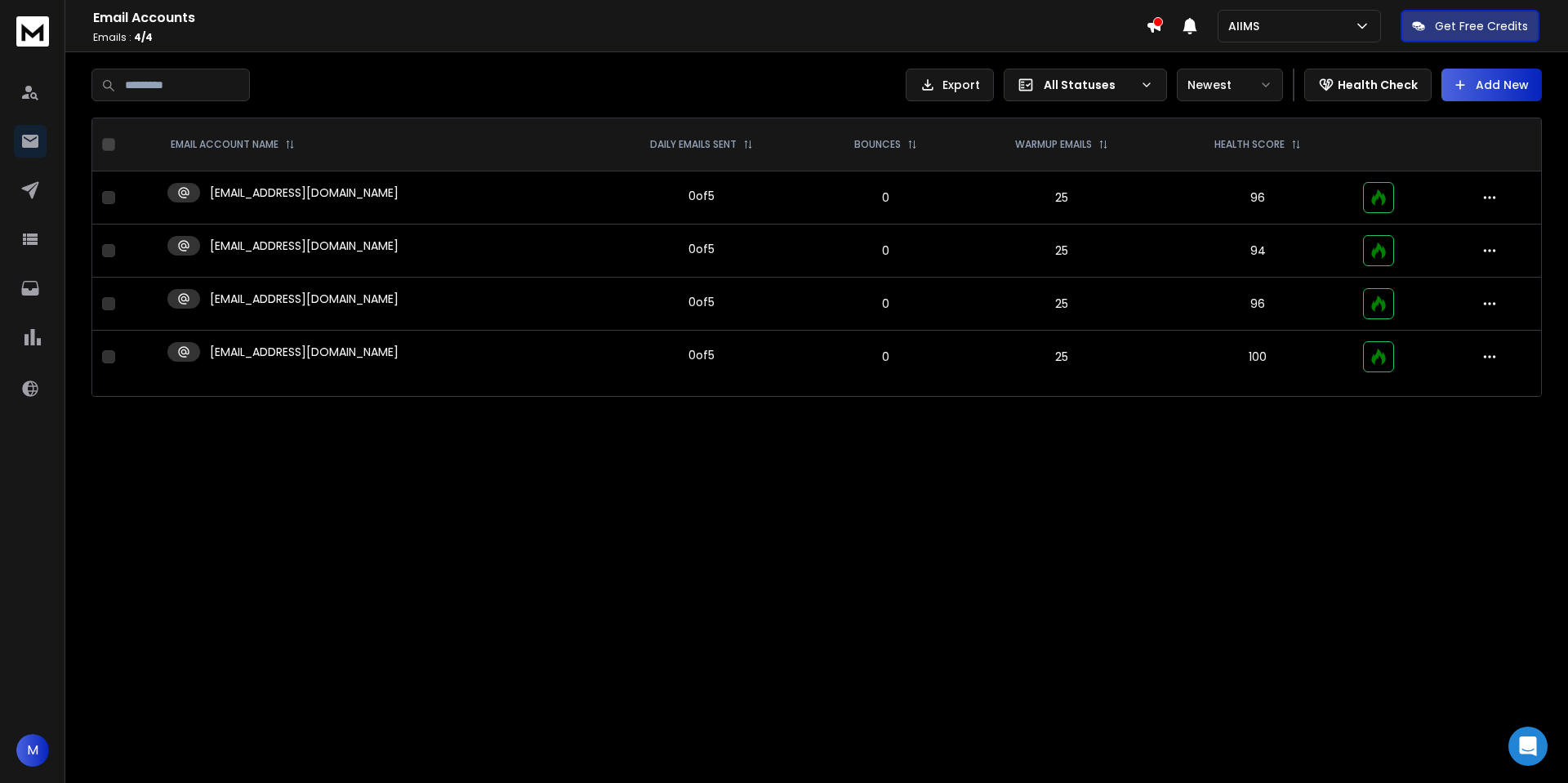
click at [493, 205] on td "[EMAIL_ADDRESS][DOMAIN_NAME]" at bounding box center [375, 198] width 435 height 53
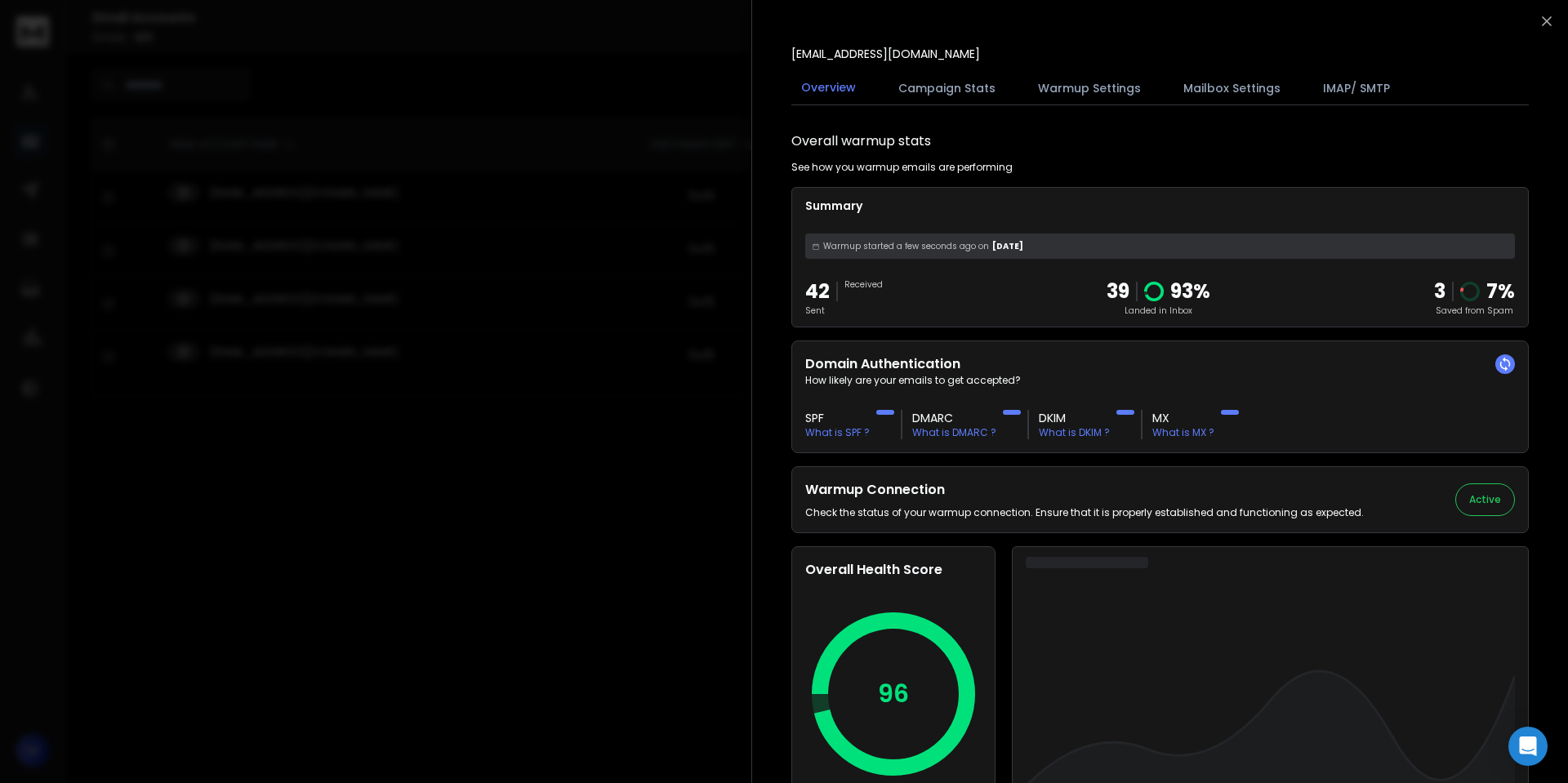
click at [954, 84] on button "Campaign Stats" at bounding box center [947, 88] width 117 height 36
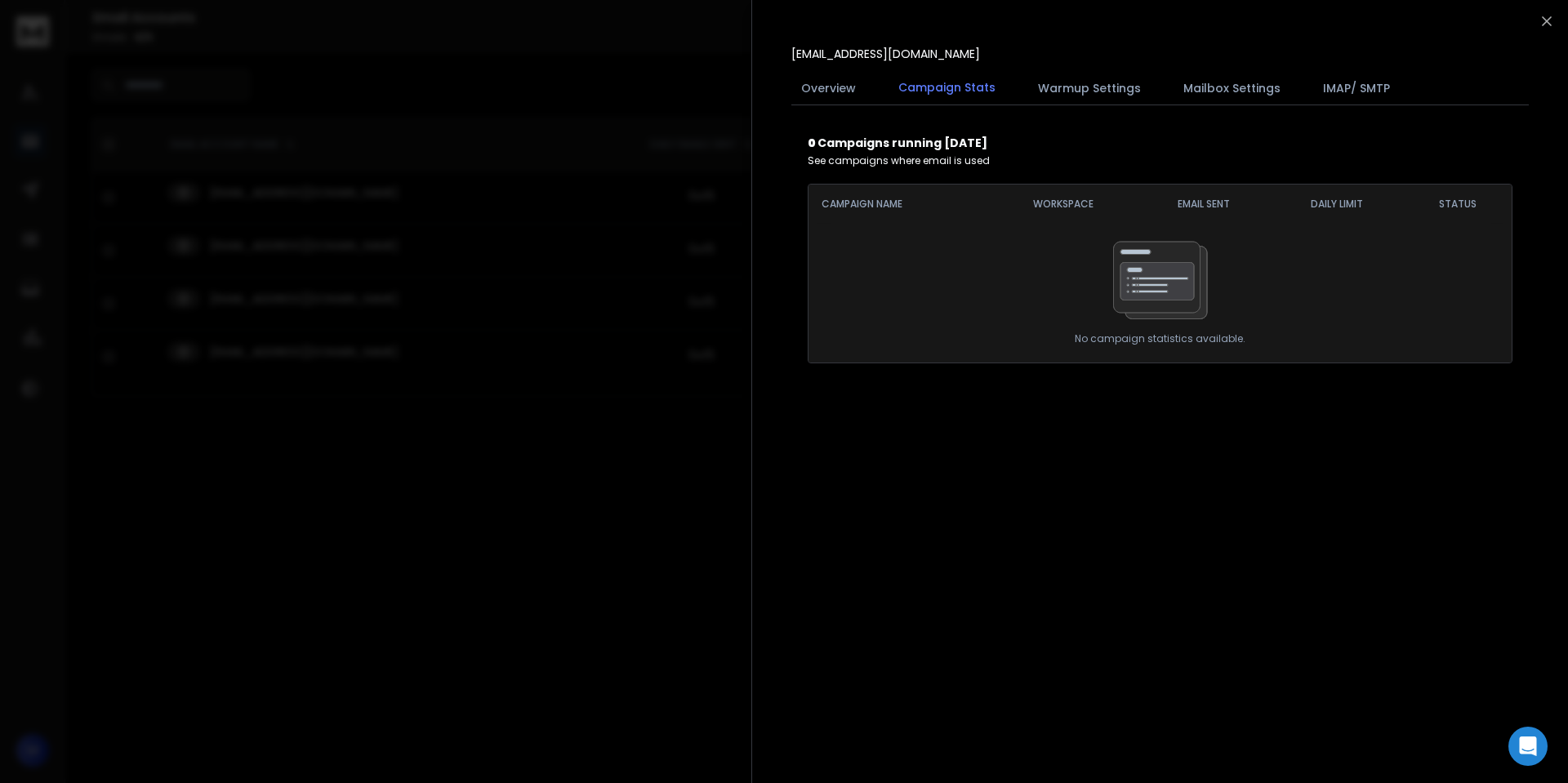
click at [858, 78] on button "Overview" at bounding box center [829, 88] width 74 height 36
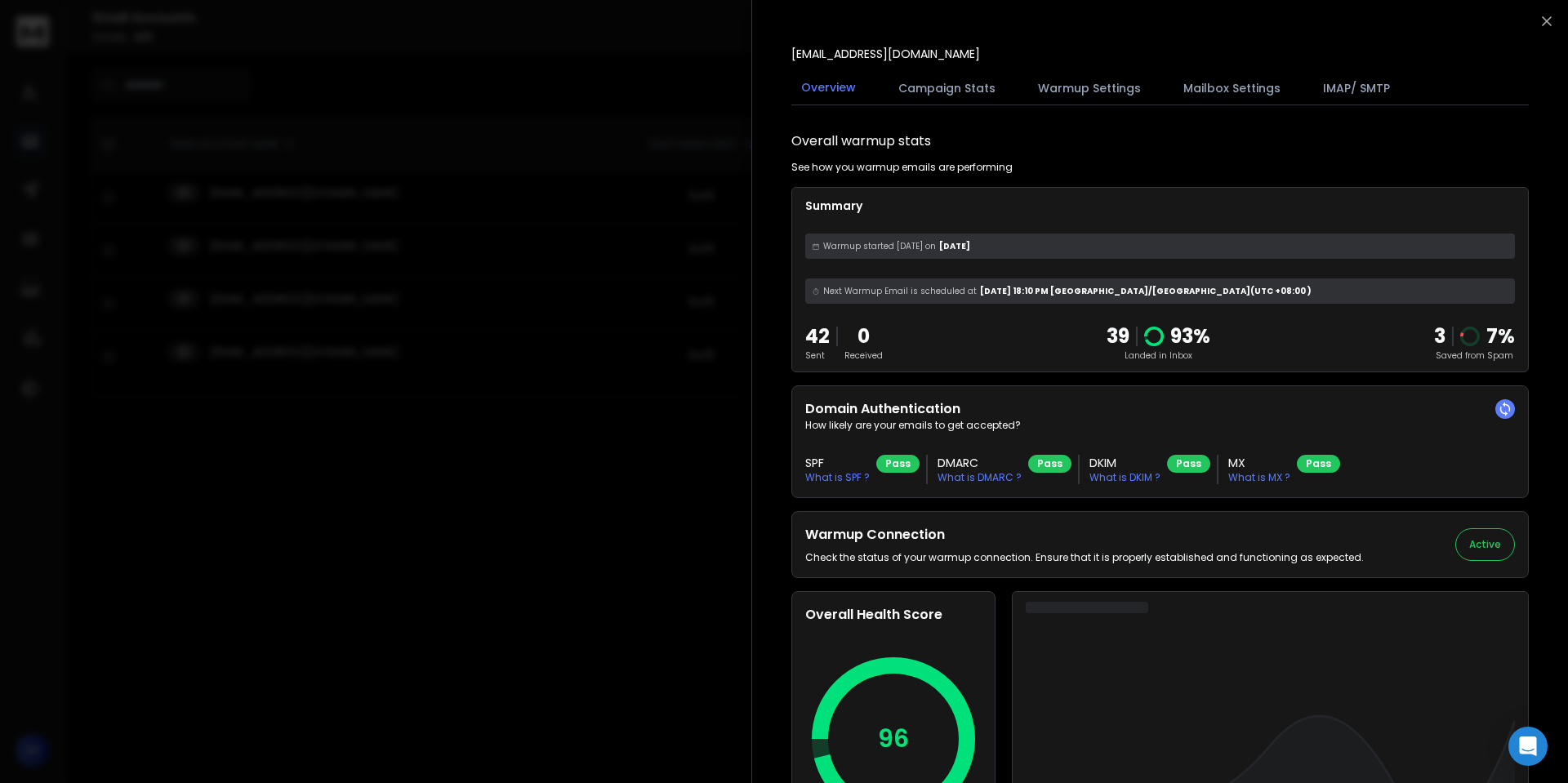
click at [1131, 84] on button "Warmup Settings" at bounding box center [1088, 88] width 123 height 36
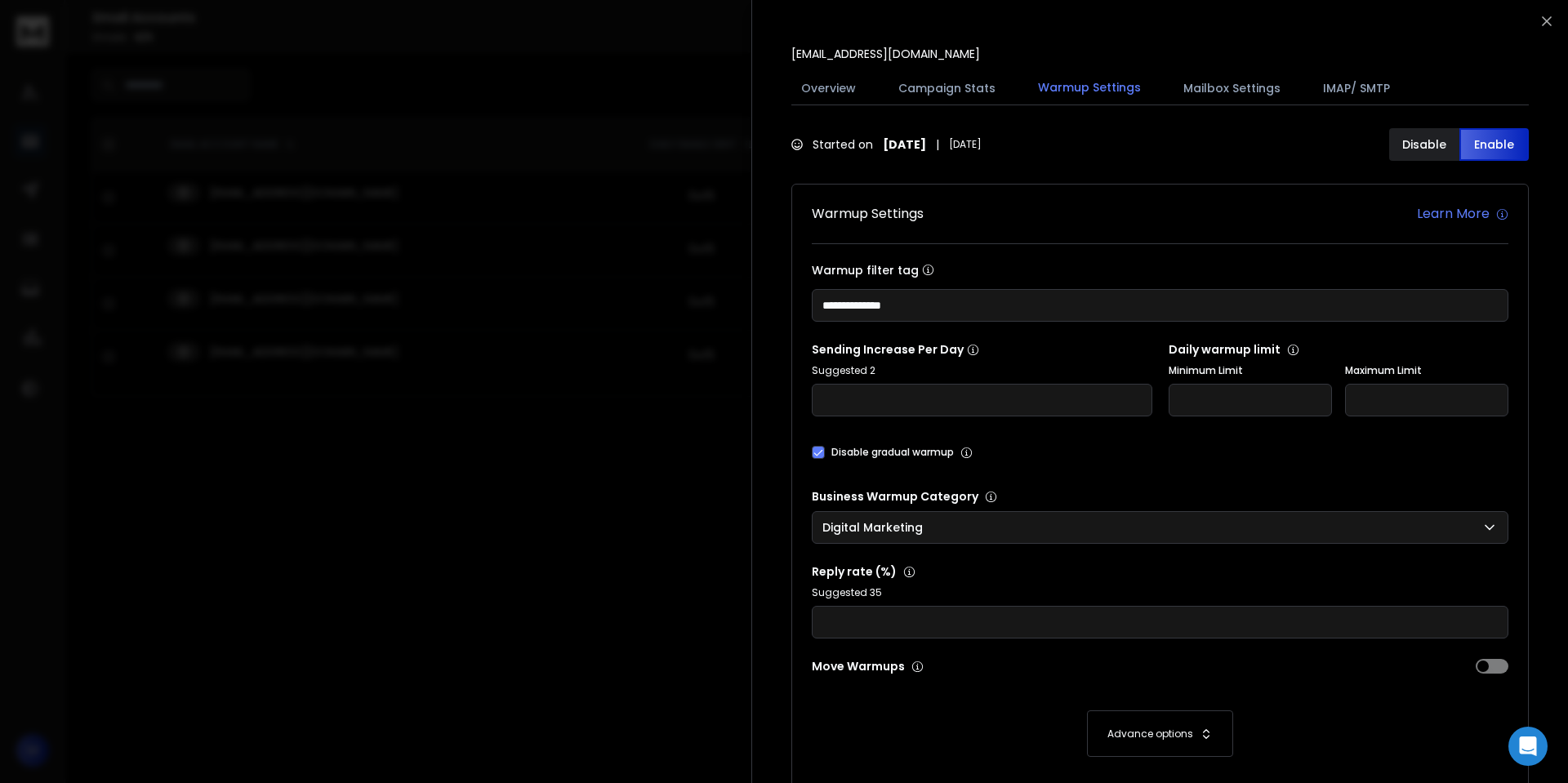
click at [819, 68] on div "**********" at bounding box center [1160, 446] width 776 height 852
click at [831, 77] on button "Overview" at bounding box center [829, 88] width 74 height 36
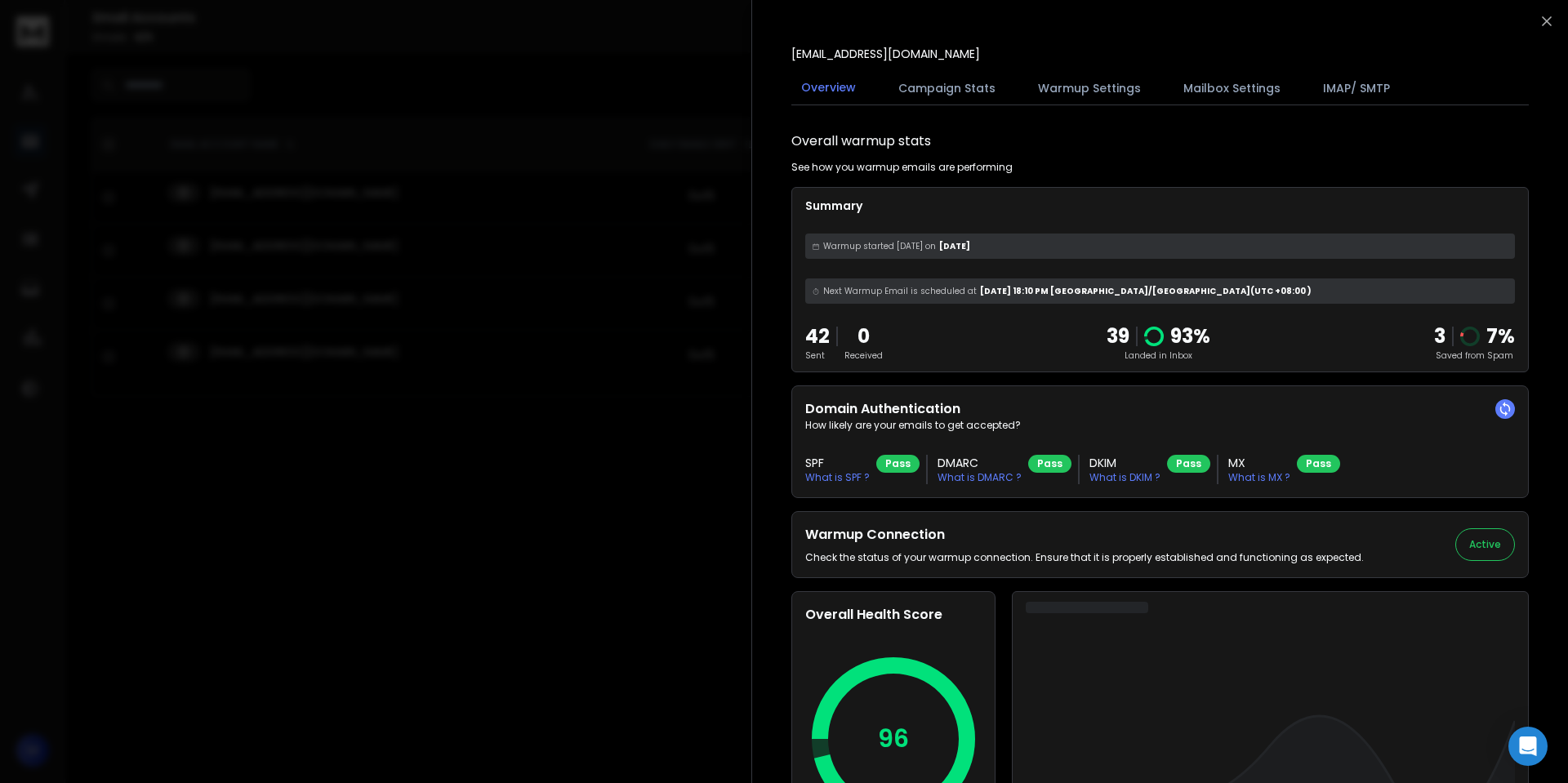
click at [1127, 84] on button "Warmup Settings" at bounding box center [1088, 88] width 123 height 36
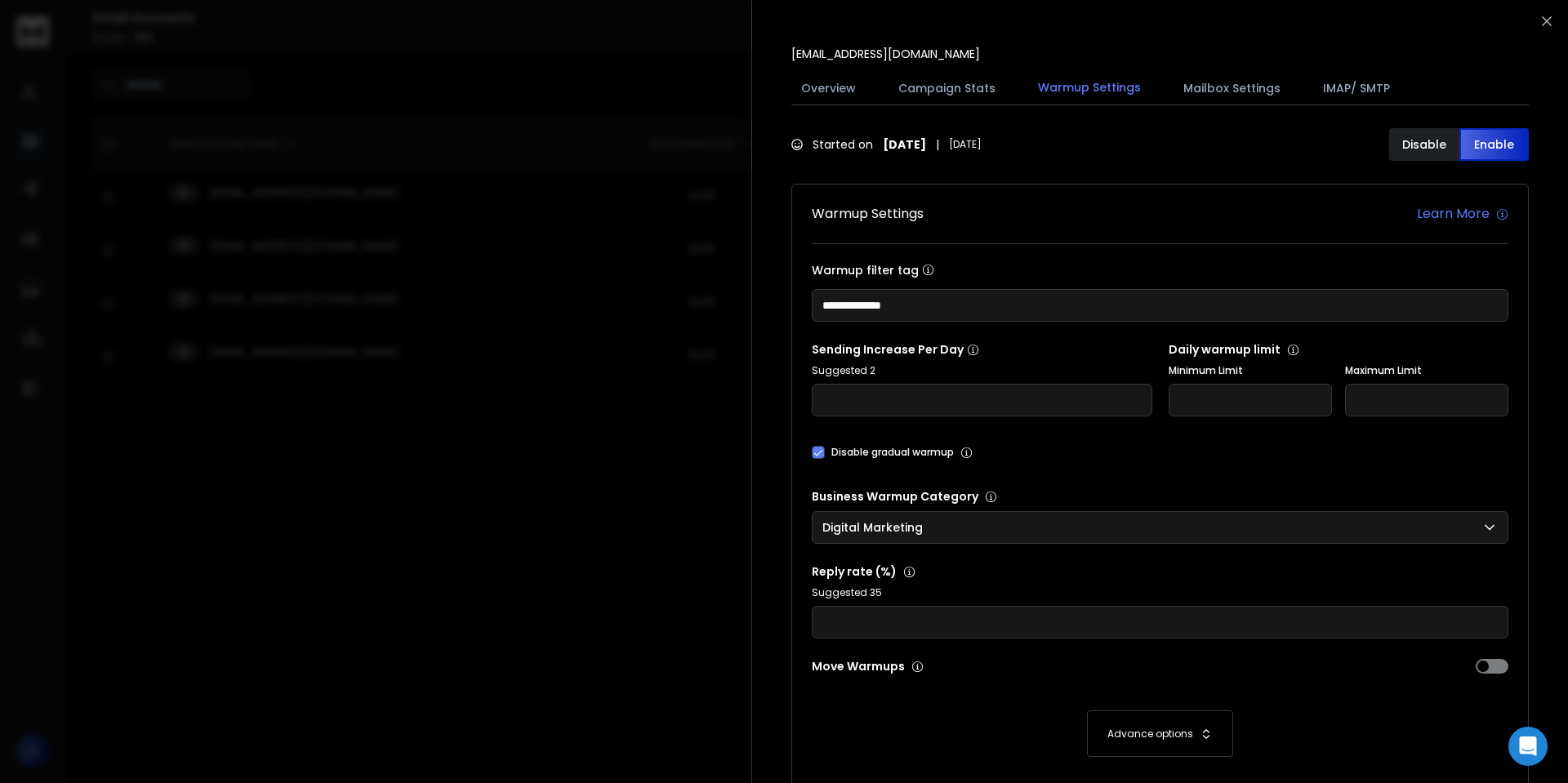
drag, startPoint x: 949, startPoint y: 306, endPoint x: 461, endPoint y: 348, distance: 489.8
click at [510, 336] on body "**********" at bounding box center [784, 391] width 1568 height 783
